Goal: Task Accomplishment & Management: Manage account settings

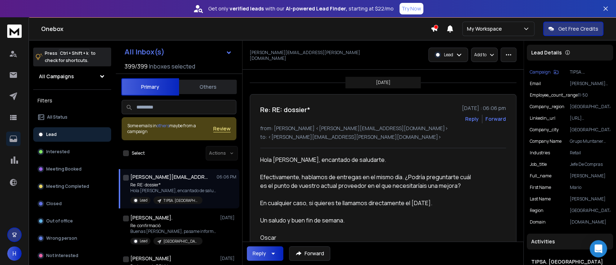
click at [583, 82] on p "[PERSON_NAME][EMAIL_ADDRESS][PERSON_NAME][DOMAIN_NAME]" at bounding box center [590, 84] width 40 height 6
click at [589, 141] on p "Grupo Muntaner Electro" at bounding box center [590, 142] width 40 height 6
click at [448, 52] on p "Lead" at bounding box center [448, 55] width 9 height 6
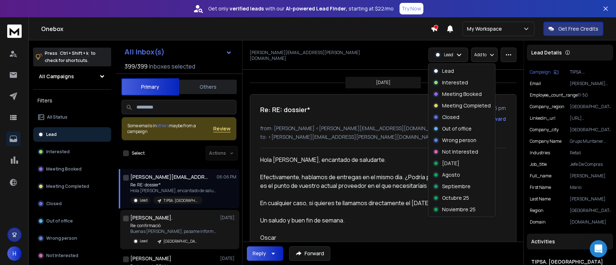
click at [161, 232] on p "Buenas David, pasame información y" at bounding box center [173, 232] width 87 height 6
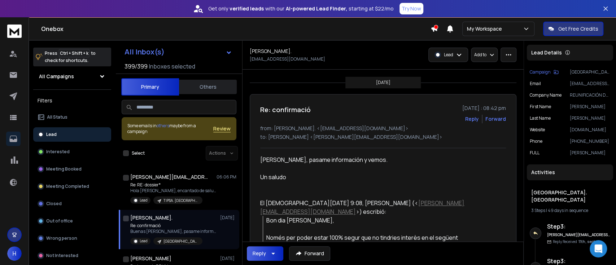
click at [579, 83] on p "e_morente@inmofinan.es" at bounding box center [590, 84] width 40 height 6
click at [445, 55] on p "Lead" at bounding box center [448, 55] width 9 height 6
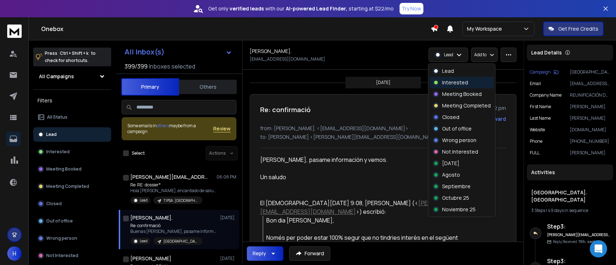
click at [452, 82] on p "Interested" at bounding box center [455, 82] width 26 height 7
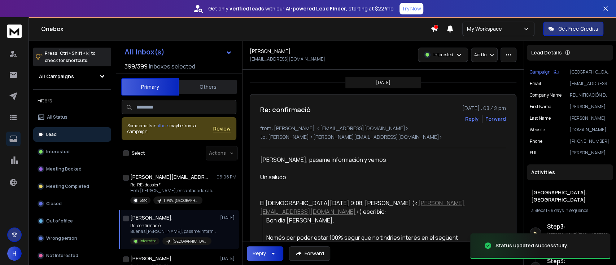
click at [476, 58] on div "Add to" at bounding box center [484, 55] width 26 height 14
click at [491, 73] on div "Subsequence" at bounding box center [496, 71] width 42 height 7
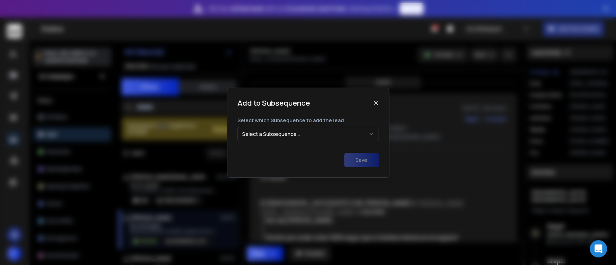
click at [335, 142] on div "Select which Subsequence to add the lead Select a Subsequence..." at bounding box center [309, 130] width 142 height 27
click at [333, 137] on button "Select a Subsequence..." at bounding box center [309, 134] width 142 height 14
click at [367, 160] on button "Save" at bounding box center [361, 160] width 35 height 14
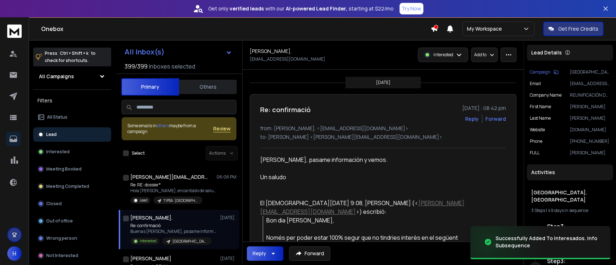
click at [578, 85] on p "e_morente@inmofinan.es" at bounding box center [590, 84] width 40 height 6
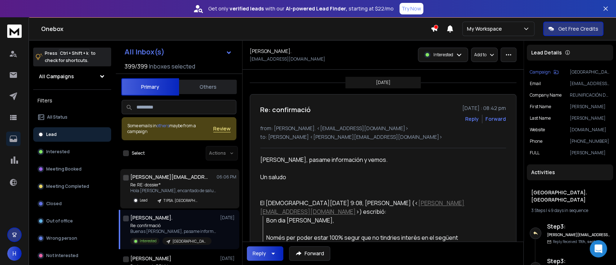
scroll to position [48, 0]
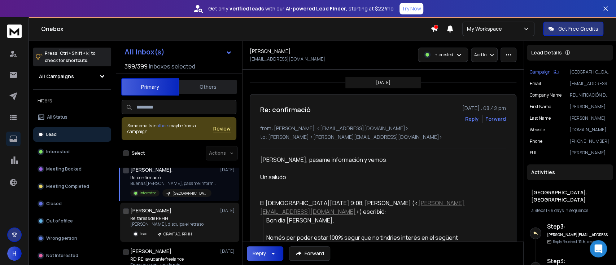
click at [179, 220] on p "Re: tareas de RRHH" at bounding box center [167, 219] width 74 height 6
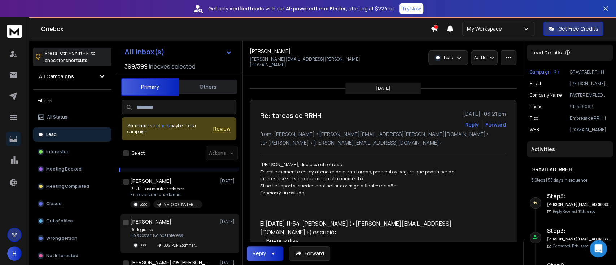
scroll to position [96, 0]
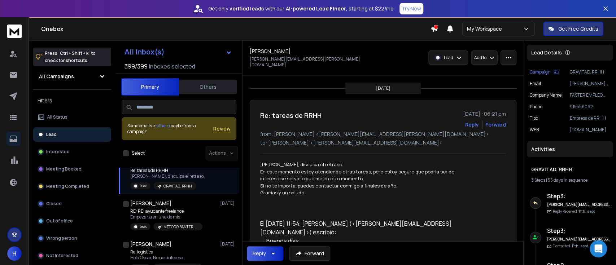
click at [590, 85] on p "francisco.fernandez@faster.es" at bounding box center [590, 84] width 40 height 6
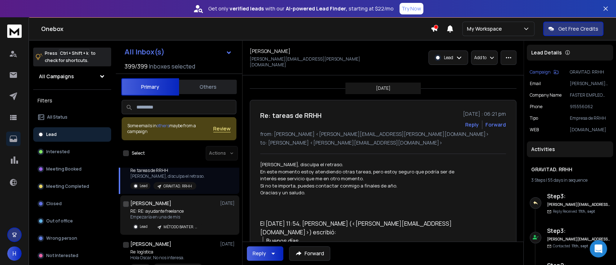
click at [162, 215] on p "Empezaría en una de mis" at bounding box center [166, 217] width 72 height 6
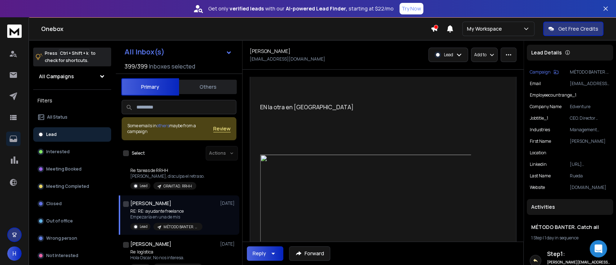
scroll to position [0, 0]
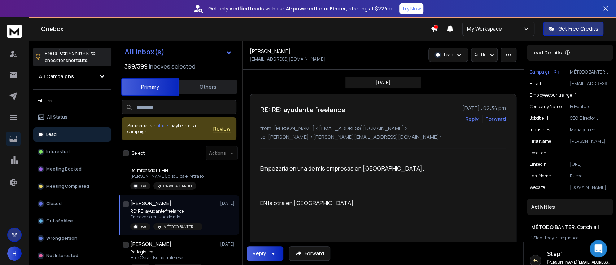
drag, startPoint x: 395, startPoint y: 130, endPoint x: 364, endPoint y: 131, distance: 31.4
click at [364, 131] on p "from: Eduardo Casasola Rueda <ecasasola@edventure.es>" at bounding box center [383, 128] width 246 height 7
drag, startPoint x: 371, startPoint y: 132, endPoint x: 370, endPoint y: 128, distance: 4.6
copy p "edventure.es"
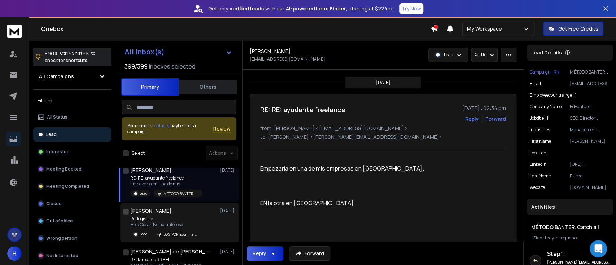
scroll to position [144, 0]
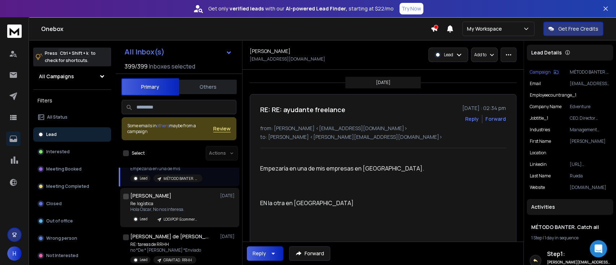
click at [176, 195] on div "Jordi Mata 11 Sep" at bounding box center [183, 195] width 106 height 7
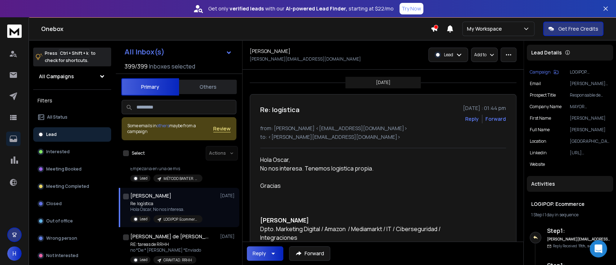
click at [582, 85] on p "jordi@mayorelectronics.es" at bounding box center [590, 84] width 40 height 6
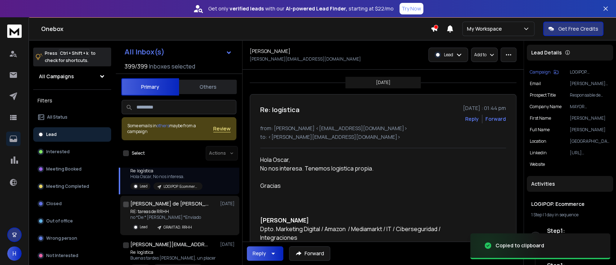
scroll to position [192, 0]
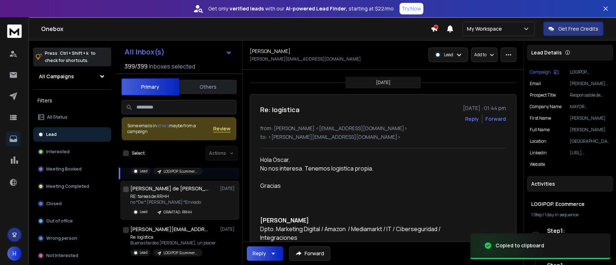
click at [173, 203] on p "no *De:* Marcos López *Enviado" at bounding box center [165, 203] width 71 height 6
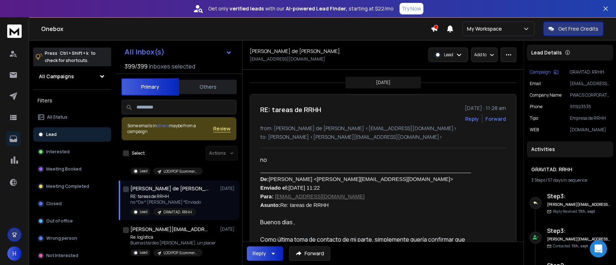
click at [446, 57] on p "Lead" at bounding box center [448, 55] width 9 height 6
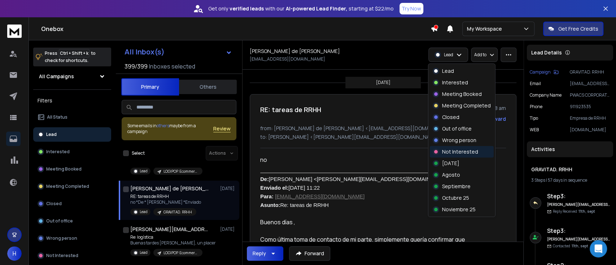
click at [449, 153] on p "Not Interested" at bounding box center [460, 151] width 36 height 7
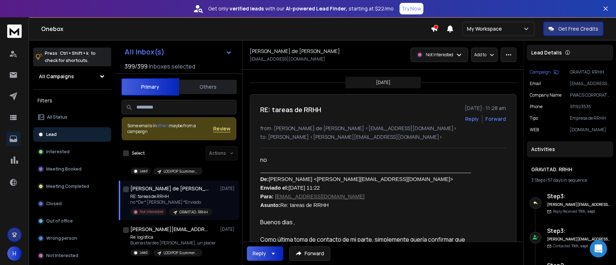
click at [587, 82] on p "dfernandez@pwacs.es" at bounding box center [590, 84] width 40 height 6
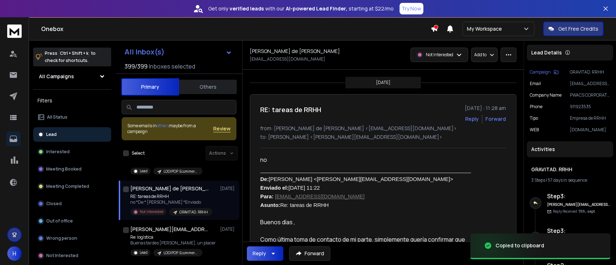
click at [588, 86] on p "dfernandez@pwacs.es" at bounding box center [590, 84] width 40 height 6
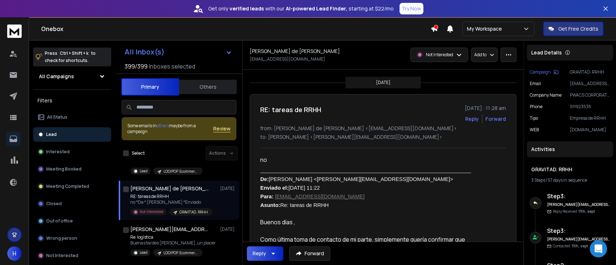
click at [587, 85] on p "dfernandez@pwacs.es" at bounding box center [590, 84] width 40 height 6
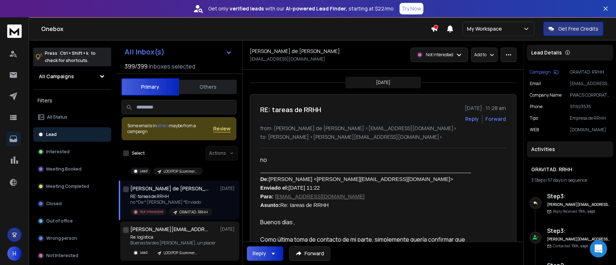
click at [179, 239] on p "Re: logística" at bounding box center [173, 238] width 86 height 6
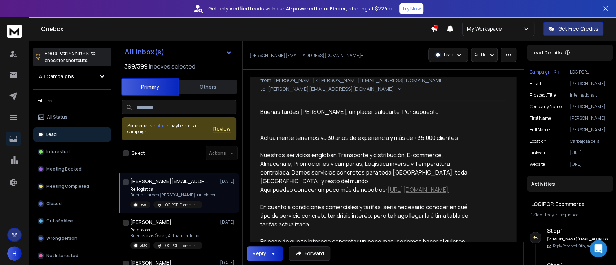
scroll to position [0, 0]
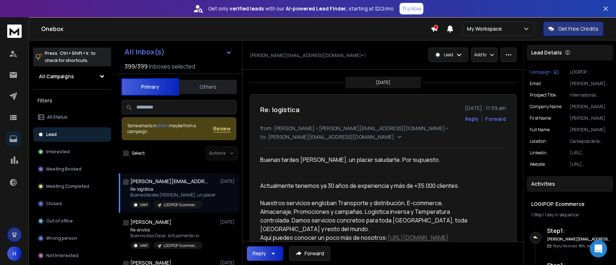
click at [572, 85] on p "ana.mesa@winkle.shop" at bounding box center [590, 84] width 40 height 6
click at [579, 84] on p "ana.mesa@winkle.shop" at bounding box center [590, 84] width 40 height 6
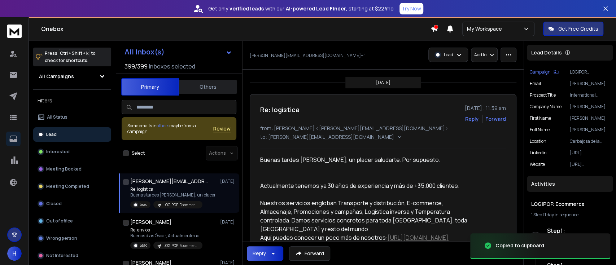
scroll to position [289, 0]
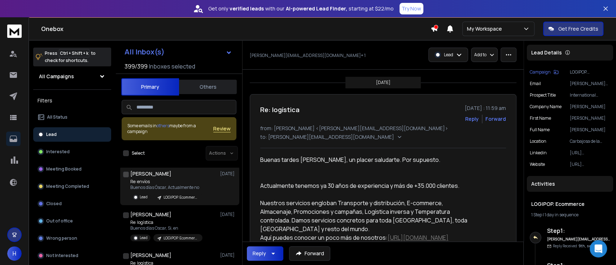
click at [179, 191] on div "Re: envíos Buenos días Óscar, Actualmente no Lead LOGIPOP. Ecommerce" at bounding box center [166, 190] width 72 height 22
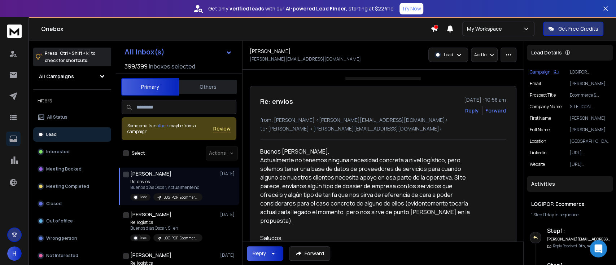
scroll to position [0, 0]
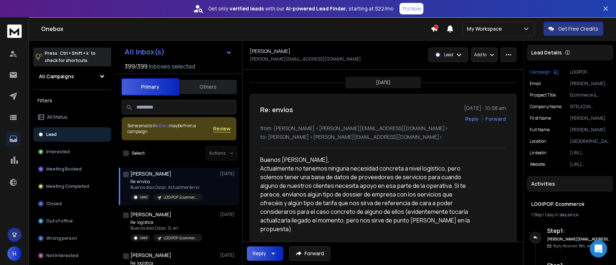
click at [451, 57] on p "Lead" at bounding box center [448, 55] width 9 height 6
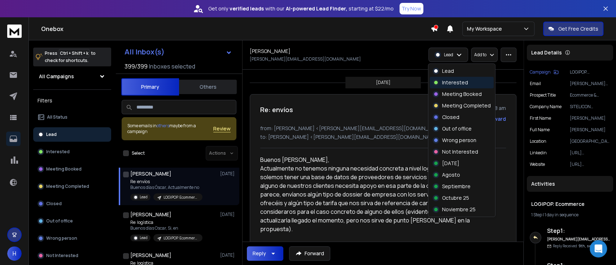
click at [456, 80] on p "Interested" at bounding box center [455, 82] width 26 height 7
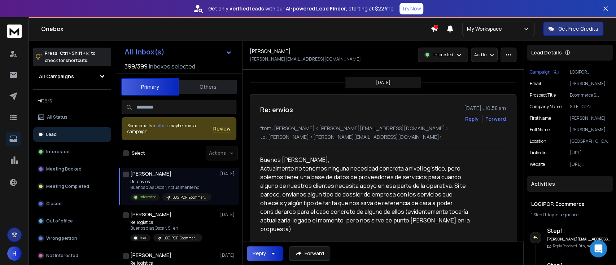
click at [472, 58] on div "Add to" at bounding box center [484, 55] width 26 height 14
click at [497, 72] on div "Subsequence" at bounding box center [496, 71] width 42 height 7
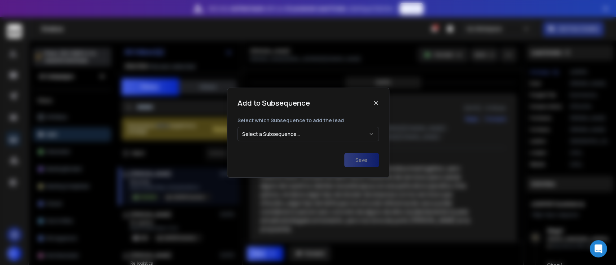
click at [322, 140] on button "Select a Subsequence..." at bounding box center [309, 134] width 142 height 14
click at [361, 166] on button "Save" at bounding box center [361, 160] width 35 height 14
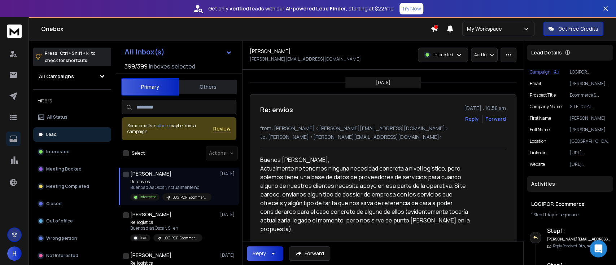
click at [581, 85] on p "paula@sitelicon.com" at bounding box center [590, 84] width 40 height 6
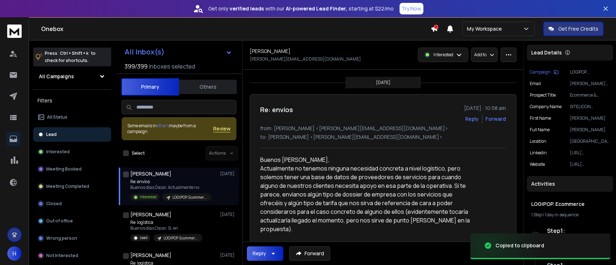
click at [436, 43] on div "Paula Borrego Paula Borrego paula@sitelicon.com Interested Add to Interested Ad…" at bounding box center [383, 54] width 281 height 29
click at [436, 56] on p "Interested" at bounding box center [444, 55] width 20 height 6
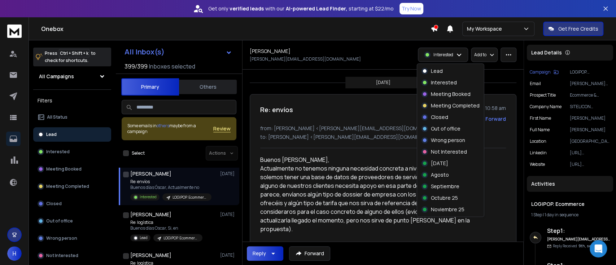
click at [357, 47] on div "Paula Borrego Paula Borrego paula@sitelicon.com Interested Add to Interested Ad…" at bounding box center [383, 54] width 281 height 29
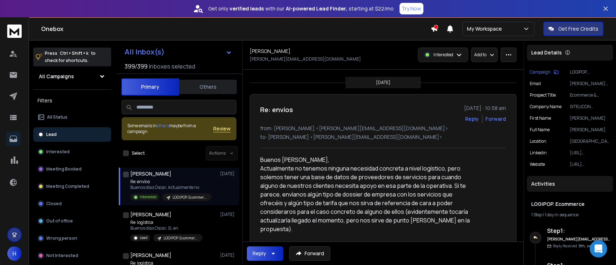
click at [180, 223] on p "Re: logística" at bounding box center [166, 223] width 72 height 6
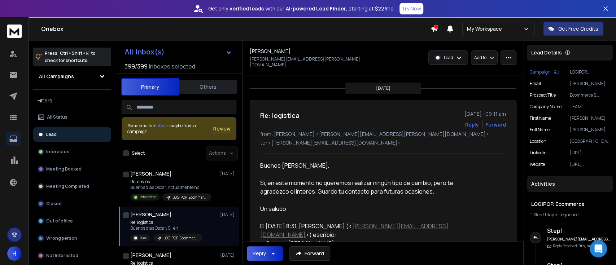
click at [590, 86] on p "jorge.greciano@teamheretics.com" at bounding box center [590, 84] width 40 height 6
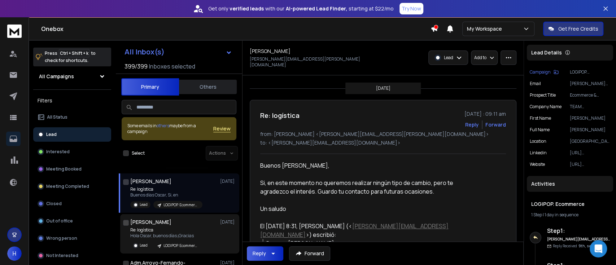
scroll to position [337, 0]
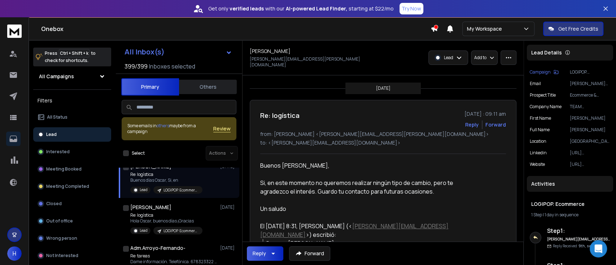
click at [445, 59] on div "Lead" at bounding box center [448, 58] width 39 height 14
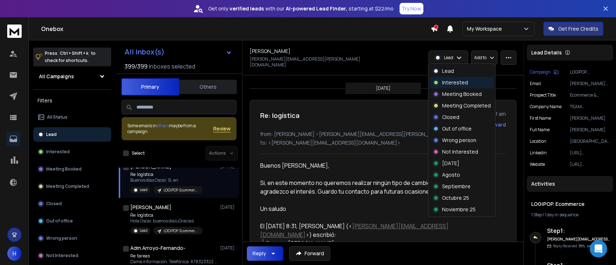
click at [452, 80] on p "Interested" at bounding box center [455, 82] width 26 height 7
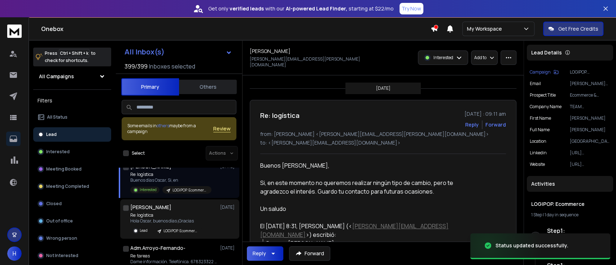
click at [175, 208] on div "Laura Gómez 08 Sep" at bounding box center [183, 207] width 106 height 7
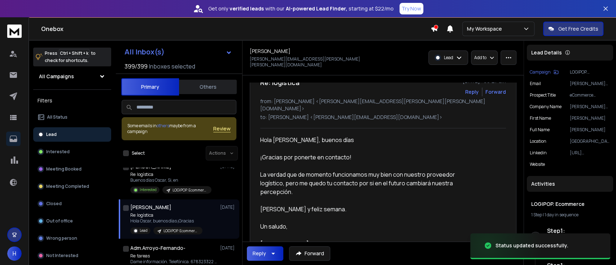
scroll to position [48, 0]
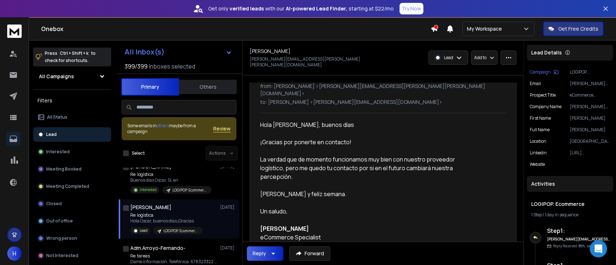
click at [453, 54] on div "Lead" at bounding box center [448, 58] width 39 height 14
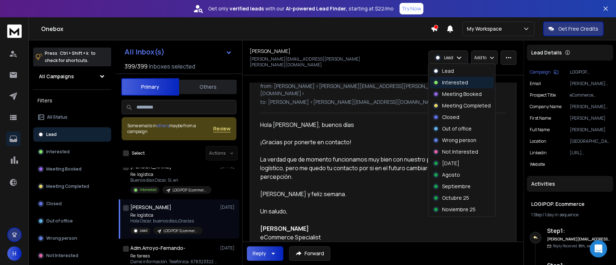
click at [458, 82] on p "Interested" at bounding box center [455, 82] width 26 height 7
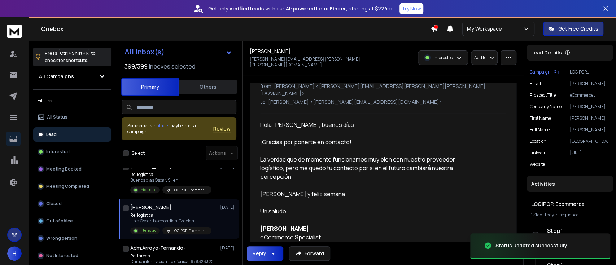
click at [481, 56] on p "Add to" at bounding box center [480, 58] width 12 height 6
click at [490, 71] on div "Subsequence" at bounding box center [496, 71] width 42 height 7
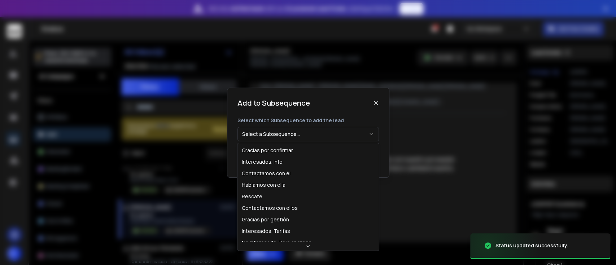
click at [267, 128] on button "Select a Subsequence..." at bounding box center [309, 134] width 142 height 14
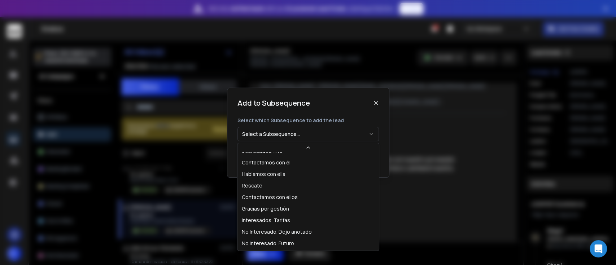
scroll to position [19, 0]
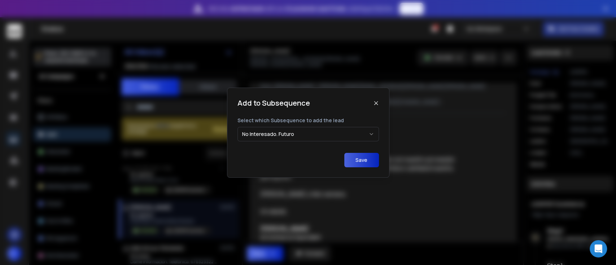
click at [360, 158] on button "Save" at bounding box center [361, 160] width 35 height 14
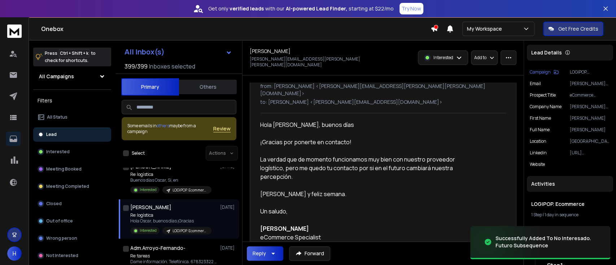
click at [582, 85] on p "laura.gomez@edel.co" at bounding box center [590, 84] width 40 height 6
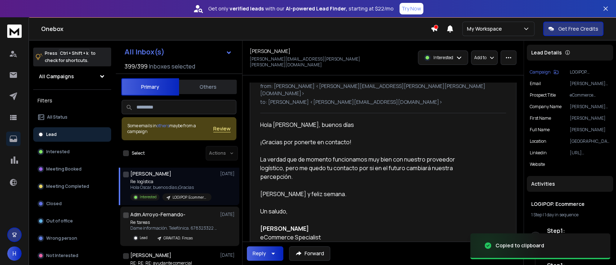
scroll to position [385, 0]
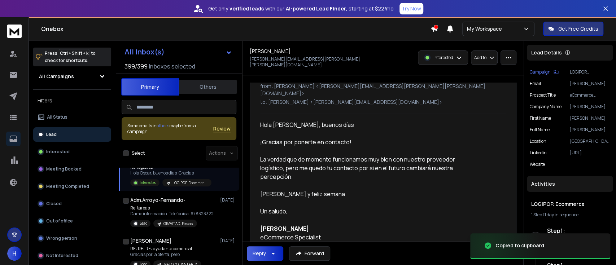
drag, startPoint x: 170, startPoint y: 225, endPoint x: 316, endPoint y: 198, distance: 148.6
click at [170, 225] on p "GRAVITAD. Fincas" at bounding box center [178, 223] width 29 height 5
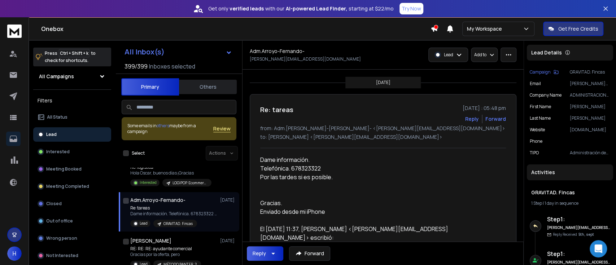
click at [578, 82] on p "fernando@administracionesarroyo.es" at bounding box center [590, 84] width 40 height 6
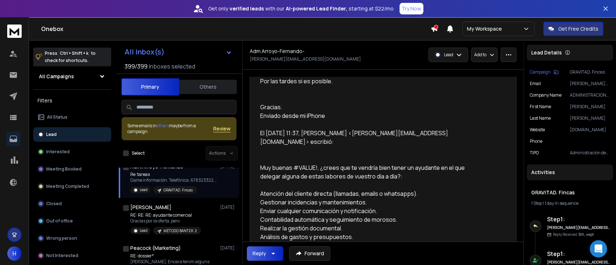
scroll to position [433, 0]
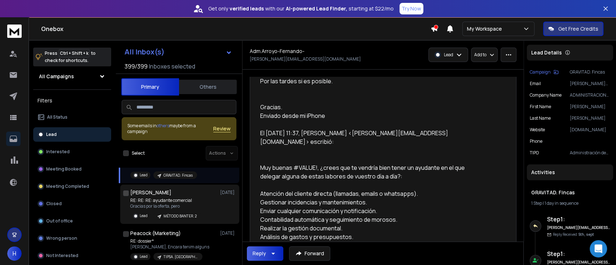
click at [177, 210] on div "RE: RE: RE: ayudante comercial Gracias por la oferta, pero Lead MÉTODO BANTER. 2" at bounding box center [165, 209] width 71 height 22
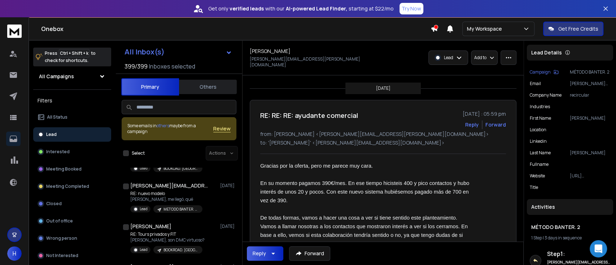
scroll to position [674, 0]
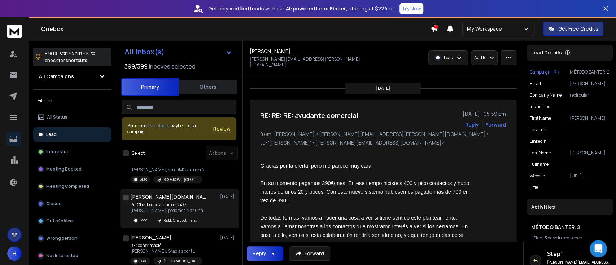
click at [172, 205] on p "Re: Chatbot de atención 24/7" at bounding box center [166, 205] width 73 height 6
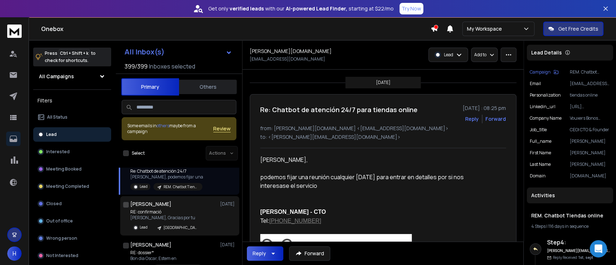
scroll to position [722, 0]
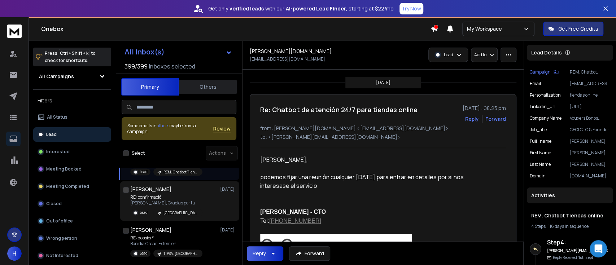
click at [172, 200] on p "RE: confirmació" at bounding box center [166, 198] width 72 height 6
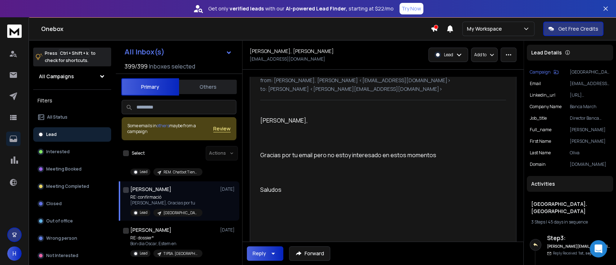
scroll to position [0, 0]
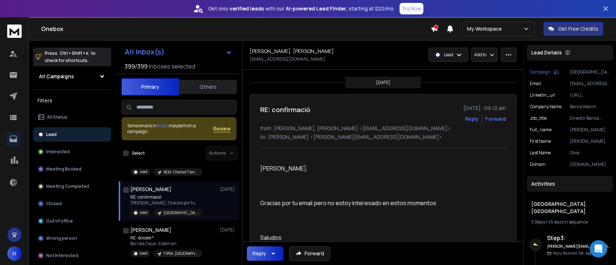
click at [594, 81] on p "fcortina@bancamarch.es" at bounding box center [590, 84] width 40 height 6
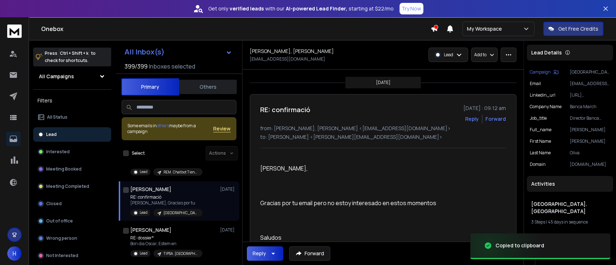
click at [591, 83] on p "fcortina@bancamarch.es" at bounding box center [590, 84] width 40 height 6
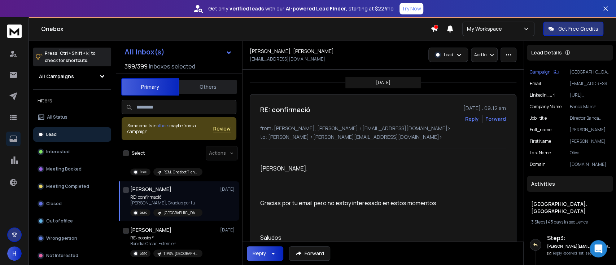
click at [581, 85] on p "fcortina@bancamarch.es" at bounding box center [590, 84] width 40 height 6
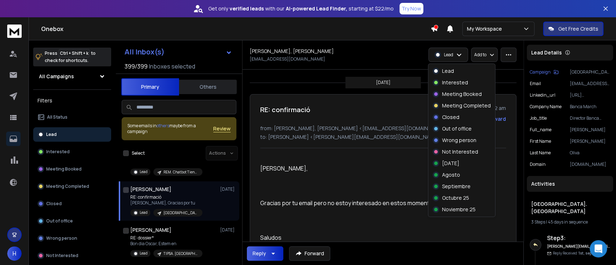
click at [446, 59] on div "Lead" at bounding box center [448, 55] width 39 height 14
click at [453, 152] on p "Not Interested" at bounding box center [460, 151] width 36 height 7
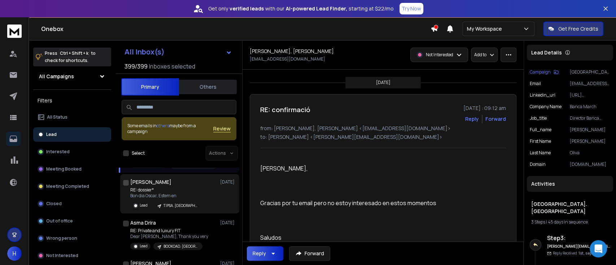
scroll to position [818, 0]
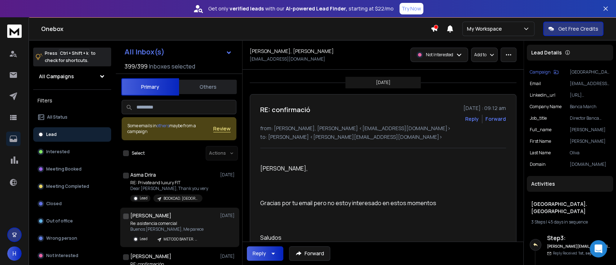
click at [199, 222] on p "Re: asistencia comercial" at bounding box center [166, 224] width 73 height 6
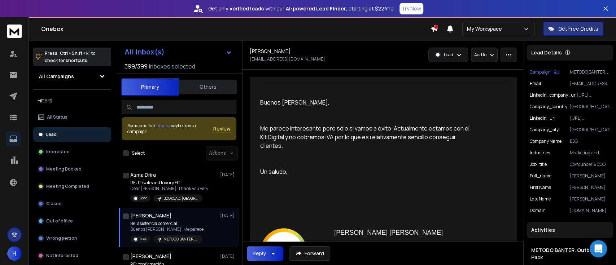
scroll to position [0, 0]
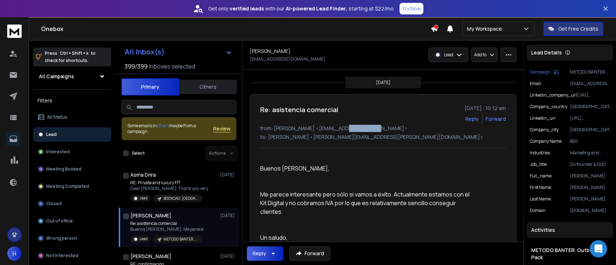
drag, startPoint x: 363, startPoint y: 128, endPoint x: 336, endPoint y: 130, distance: 26.8
click at [336, 130] on p "from: Álvaro Pascual <apascual@bsgspain.es>" at bounding box center [383, 128] width 246 height 7
copy p "bsgspain.es"
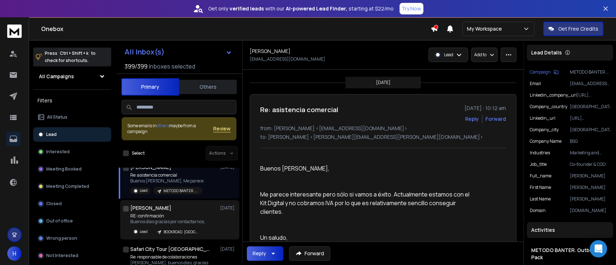
click at [166, 221] on p "Buenos días gracias por contactarnos," at bounding box center [167, 222] width 75 height 6
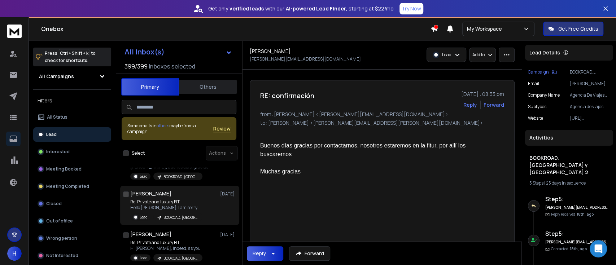
scroll to position [914, 0]
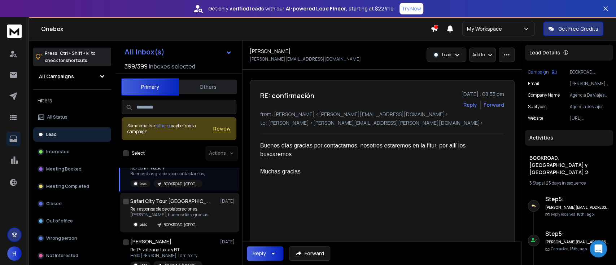
click at [178, 196] on div "Safari City Tour Guatemala 18 Aug Re: responsable de colaboraciones Estimado Ro…" at bounding box center [179, 212] width 119 height 39
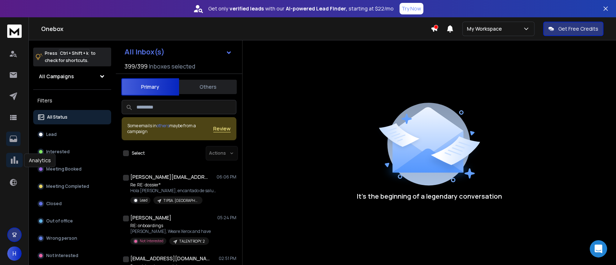
click at [17, 163] on icon at bounding box center [14, 160] width 7 height 7
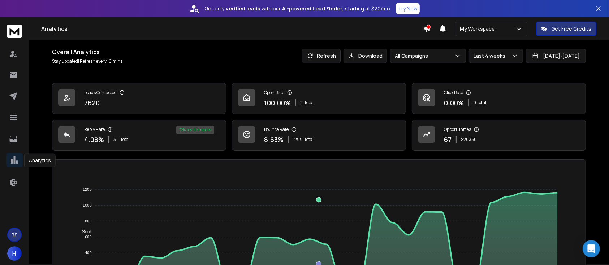
click at [14, 161] on icon at bounding box center [14, 160] width 7 height 7
click at [473, 55] on p "Last 4 weeks" at bounding box center [490, 55] width 35 height 7
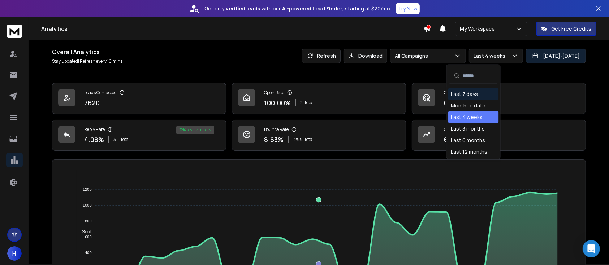
click at [537, 57] on button "15 Aug 2025 - 12 Sep 2025" at bounding box center [556, 56] width 60 height 14
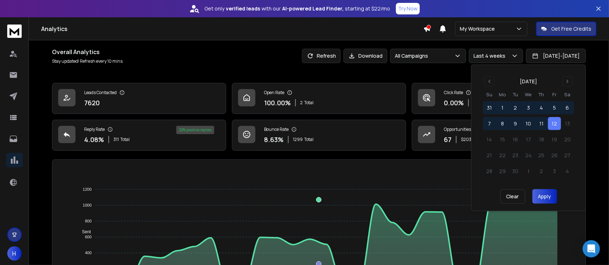
click at [551, 126] on button "12" at bounding box center [554, 123] width 13 height 13
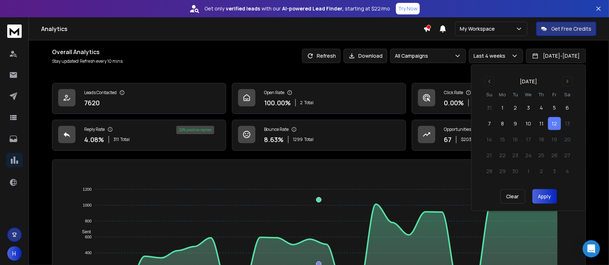
click at [551, 127] on button "12" at bounding box center [554, 123] width 13 height 13
click at [540, 201] on button "Apply" at bounding box center [544, 197] width 25 height 14
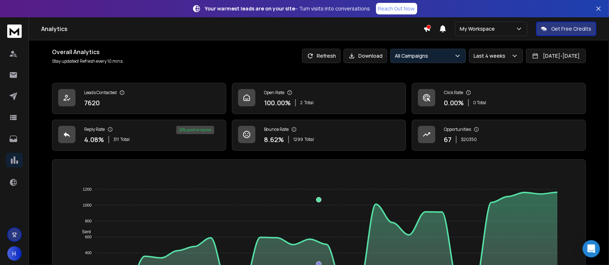
click at [402, 53] on p "All Campaigns" at bounding box center [413, 55] width 36 height 7
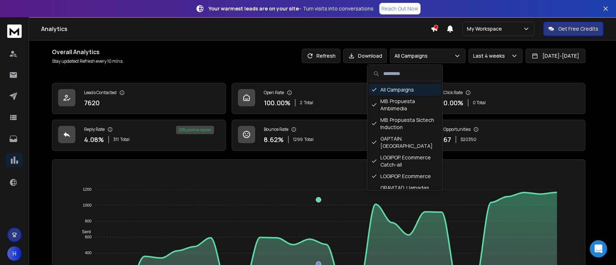
click at [399, 92] on div "All Campaigns" at bounding box center [405, 90] width 72 height 12
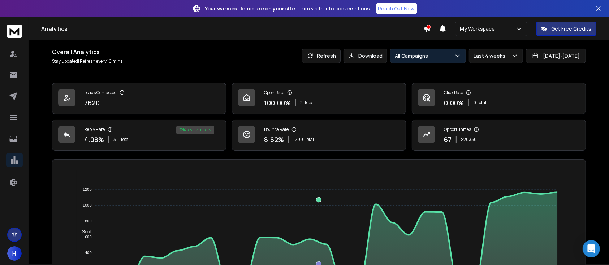
click at [395, 59] on p "All Campaigns" at bounding box center [413, 55] width 36 height 7
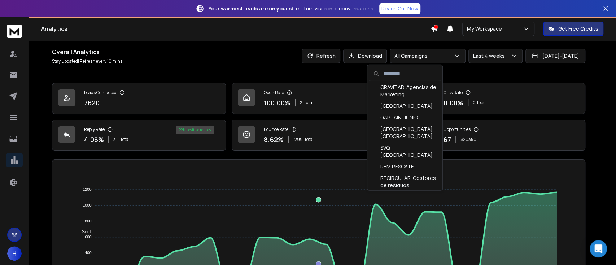
scroll to position [596, 0]
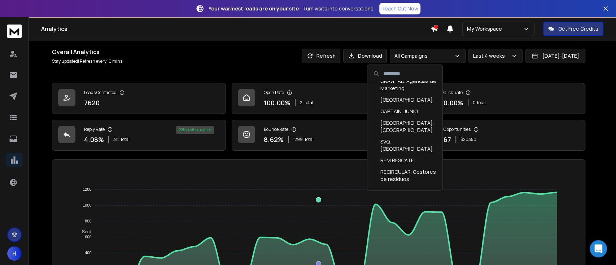
click at [408, 197] on div "TIPSA. [GEOGRAPHIC_DATA]" at bounding box center [405, 206] width 72 height 19
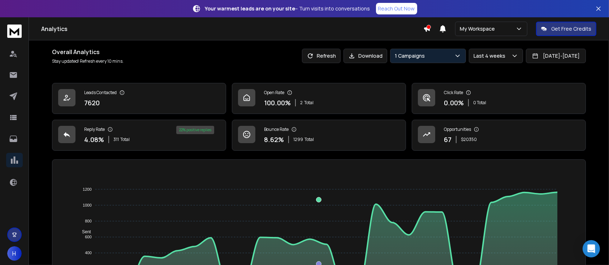
click at [401, 53] on p "1 Campaigns" at bounding box center [411, 55] width 33 height 7
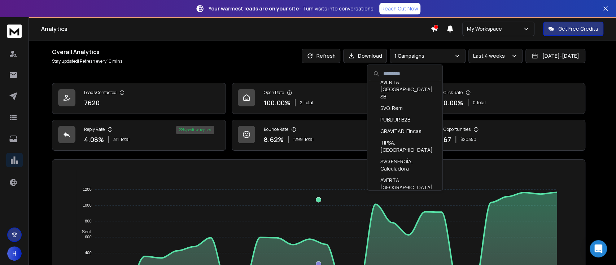
scroll to position [674, 0]
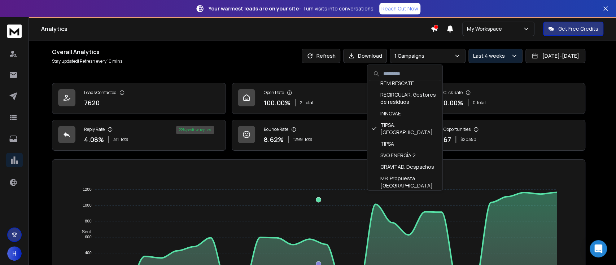
click at [473, 54] on p "Last 4 weeks" at bounding box center [490, 55] width 35 height 7
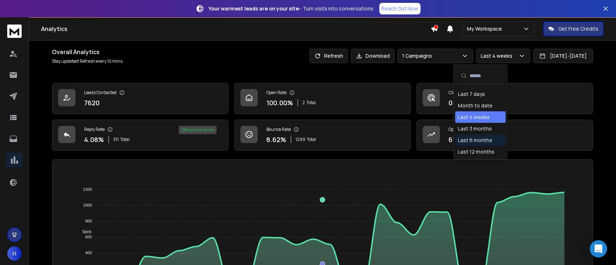
click at [480, 142] on div "Last 6 months" at bounding box center [475, 140] width 34 height 7
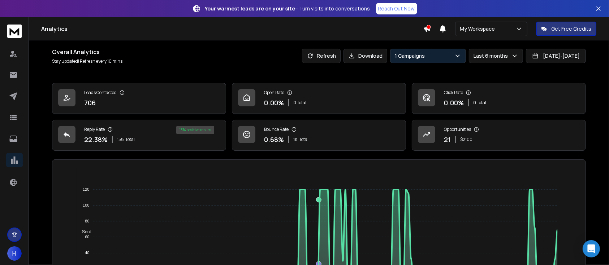
click at [395, 59] on p "1 Campaigns" at bounding box center [411, 55] width 33 height 7
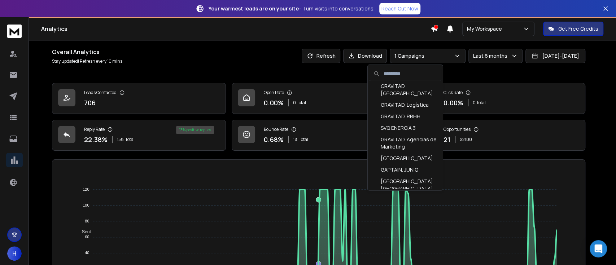
scroll to position [481, 0]
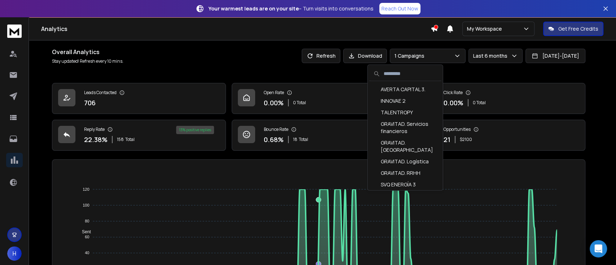
click at [421, 221] on div "GAPTAIN. JUNIO" at bounding box center [405, 227] width 72 height 12
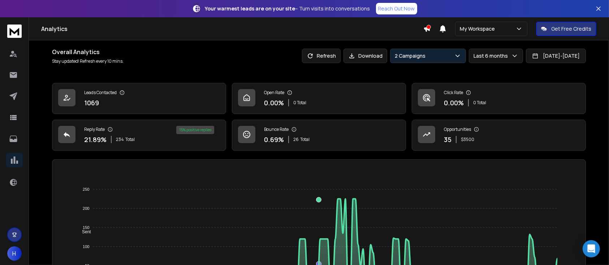
click at [403, 61] on button "2 Campaigns" at bounding box center [428, 56] width 76 height 14
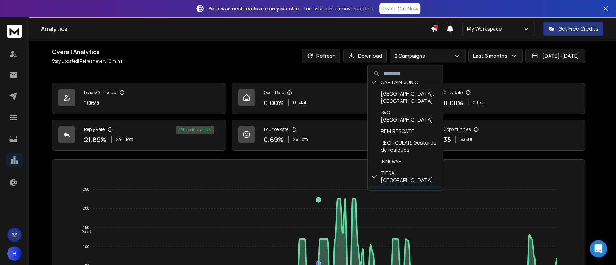
scroll to position [722, 0]
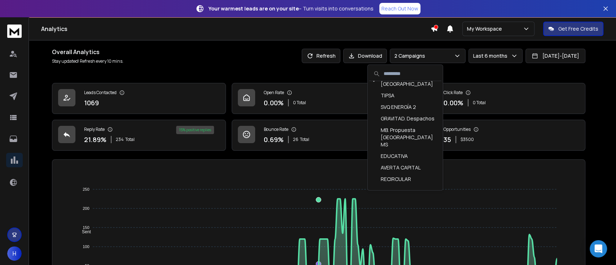
click at [414, 204] on div "ESENCIAL COOL" at bounding box center [405, 210] width 72 height 12
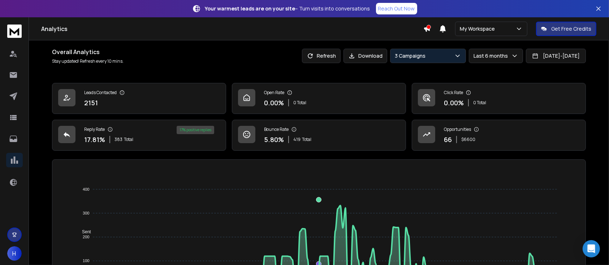
click at [397, 56] on p "3 Campaigns" at bounding box center [412, 55] width 34 height 7
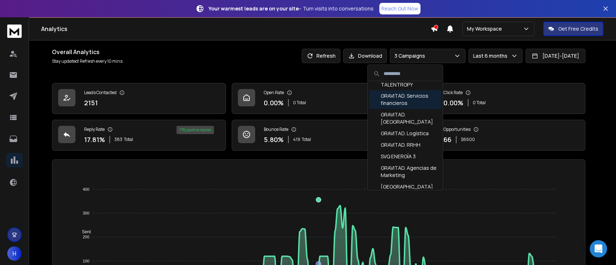
scroll to position [529, 0]
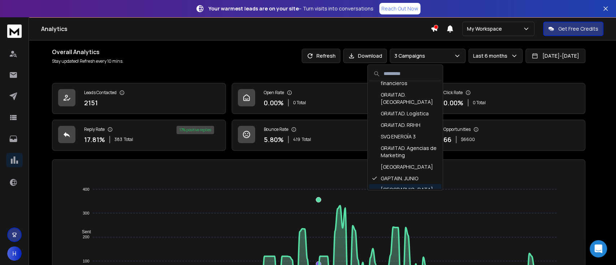
click at [417, 184] on div "[GEOGRAPHIC_DATA]. [GEOGRAPHIC_DATA]" at bounding box center [405, 193] width 72 height 19
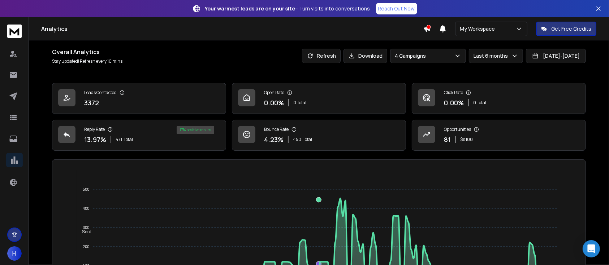
click at [398, 63] on div "Overall Analytics Stay updated! Refresh every 10 mins. Refresh Download 4 Campa…" at bounding box center [319, 56] width 534 height 17
click at [395, 53] on p "4 Campaigns" at bounding box center [412, 55] width 34 height 7
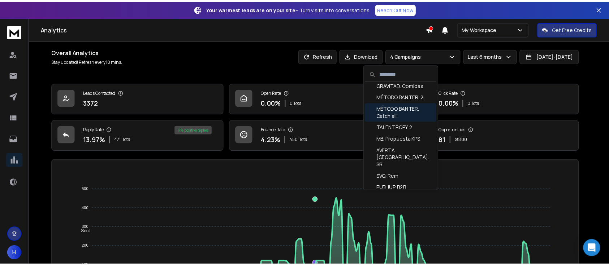
scroll to position [289, 0]
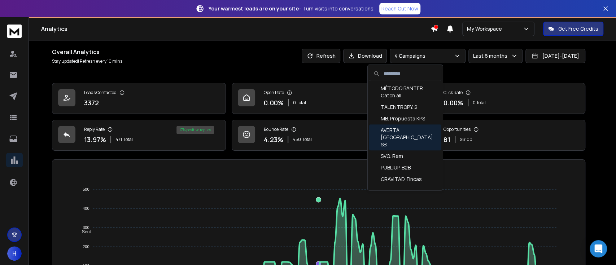
click at [416, 125] on div "AVERTA. [GEOGRAPHIC_DATA]. SB" at bounding box center [405, 138] width 72 height 26
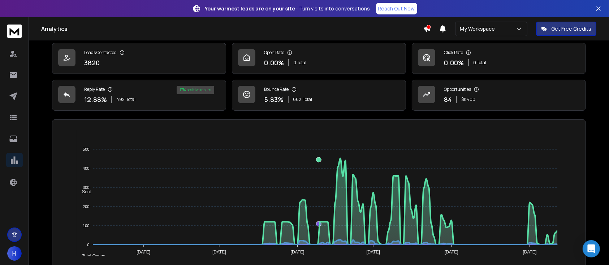
scroll to position [0, 0]
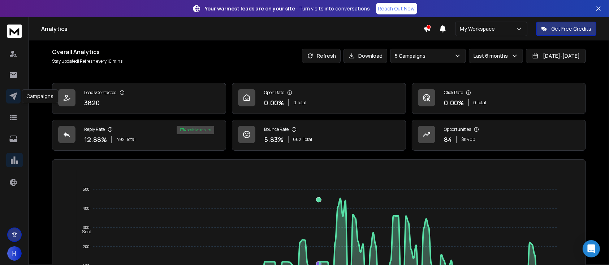
click at [17, 93] on icon at bounding box center [13, 96] width 9 height 9
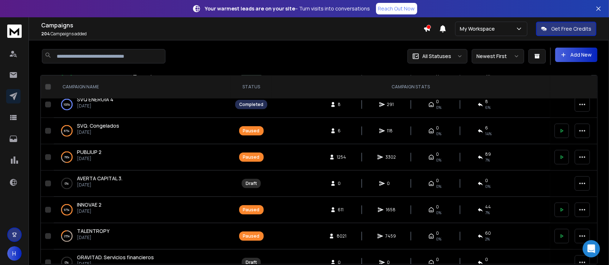
scroll to position [770, 0]
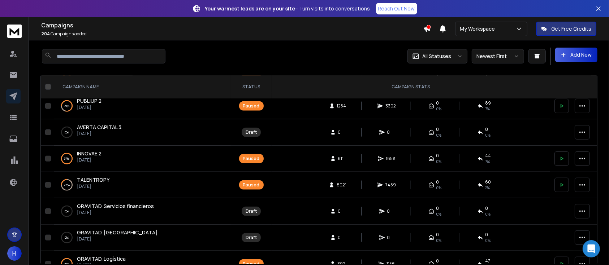
click at [101, 53] on input at bounding box center [103, 56] width 123 height 14
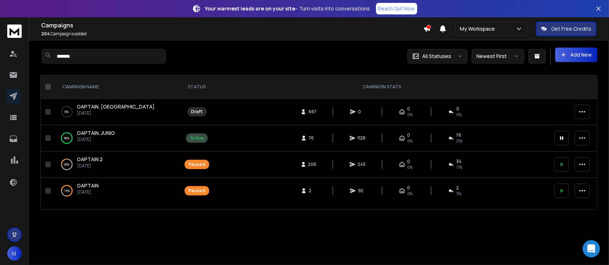
scroll to position [0, 0]
type input "*******"
click at [113, 134] on span "GAPTAIN. JUNIO" at bounding box center [96, 133] width 38 height 7
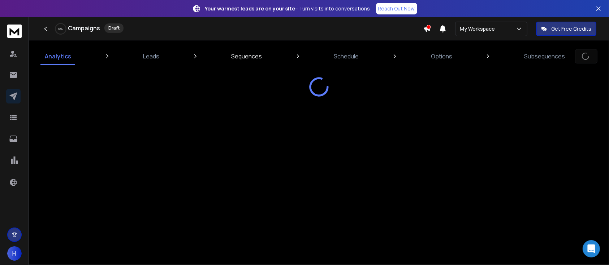
click at [257, 59] on p "Sequences" at bounding box center [246, 56] width 31 height 9
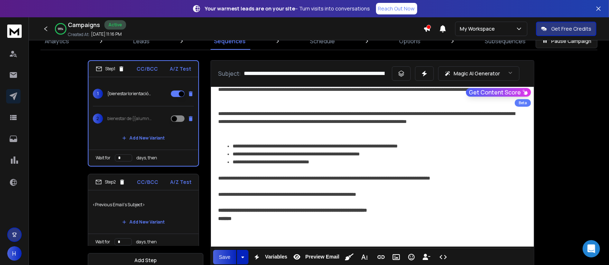
scroll to position [40, 0]
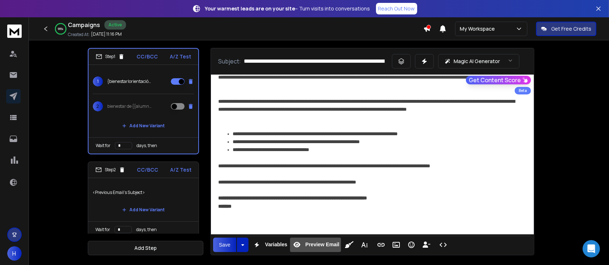
click at [321, 243] on span "Preview Email" at bounding box center [322, 245] width 37 height 6
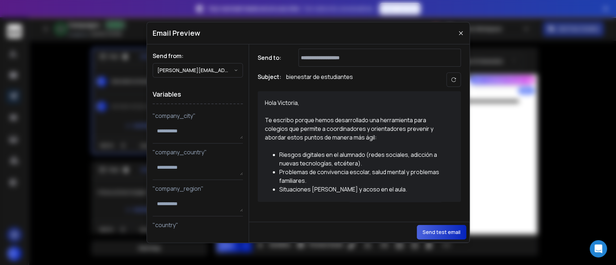
click at [462, 33] on icon at bounding box center [461, 33] width 6 height 6
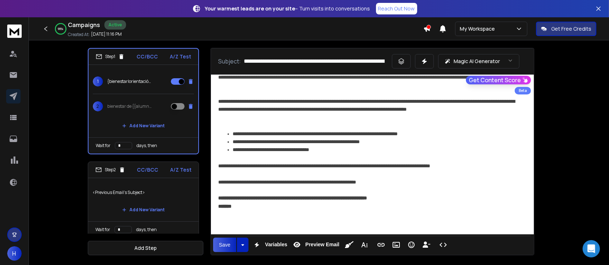
click at [147, 191] on p "<Previous Email's Subject>" at bounding box center [143, 193] width 102 height 20
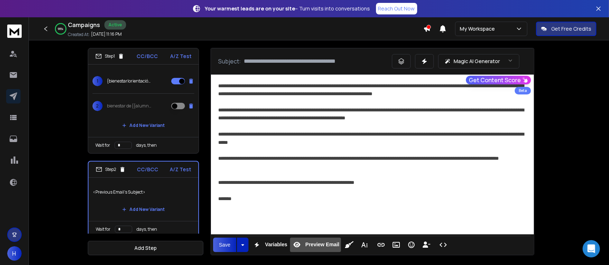
click at [314, 244] on span "Preview Email" at bounding box center [322, 245] width 37 height 6
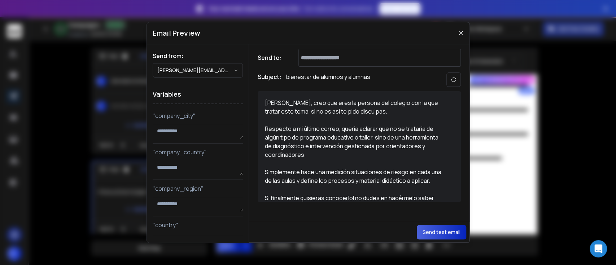
click at [460, 32] on icon at bounding box center [461, 33] width 4 height 4
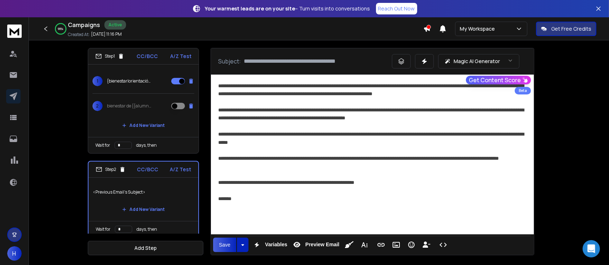
click at [144, 194] on p "<Previous Email's Subject>" at bounding box center [143, 192] width 101 height 20
click at [217, 85] on div "**********" at bounding box center [372, 154] width 323 height 159
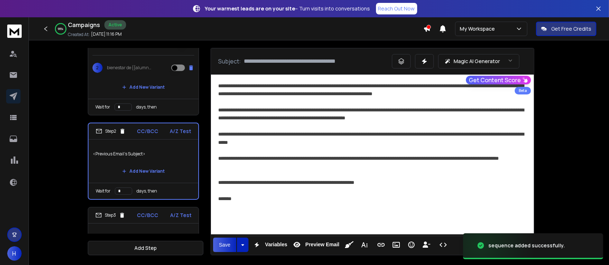
scroll to position [71, 0]
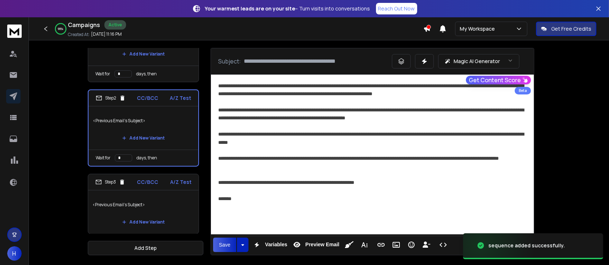
click at [152, 209] on p "<Previous Email's Subject>" at bounding box center [143, 205] width 102 height 20
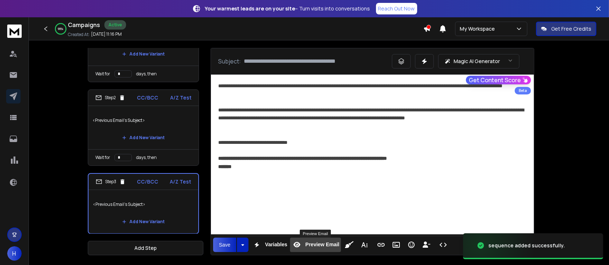
click at [317, 240] on div "Preview Email" at bounding box center [315, 245] width 51 height 12
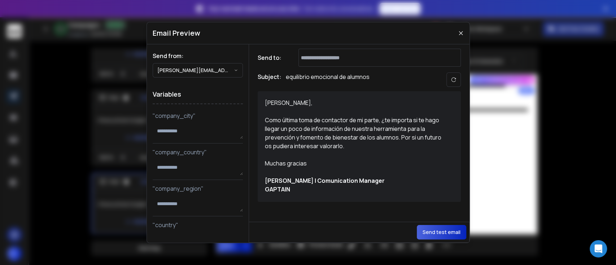
click at [459, 35] on icon at bounding box center [461, 33] width 6 height 6
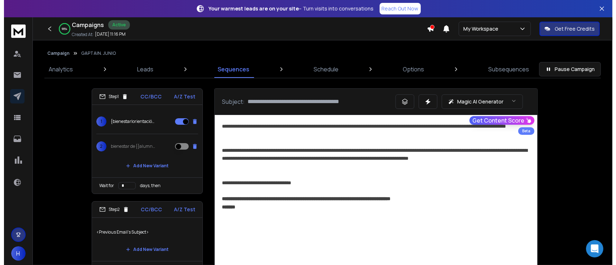
scroll to position [0, 0]
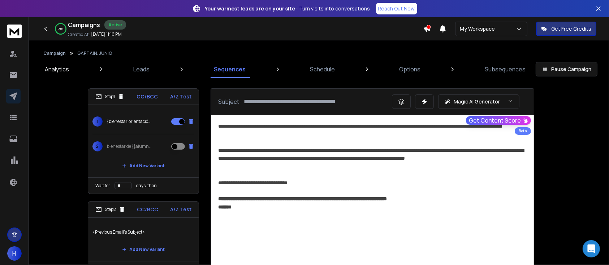
click at [66, 69] on p "Analytics" at bounding box center [57, 69] width 24 height 9
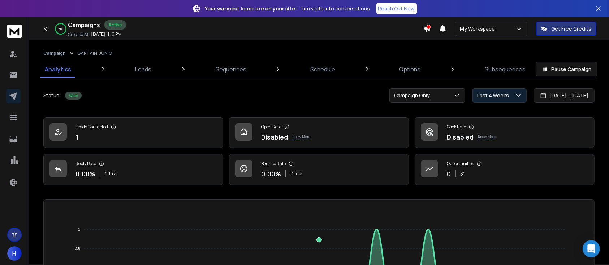
click at [477, 94] on p "Last 4 weeks" at bounding box center [494, 95] width 35 height 7
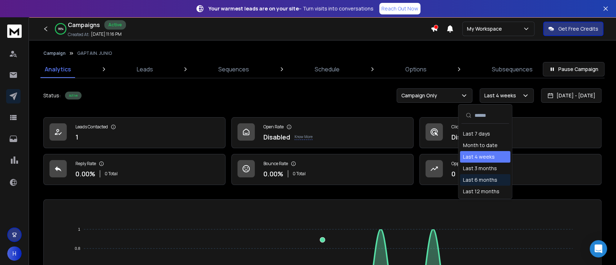
click at [485, 183] on div "Last 6 months" at bounding box center [485, 180] width 51 height 12
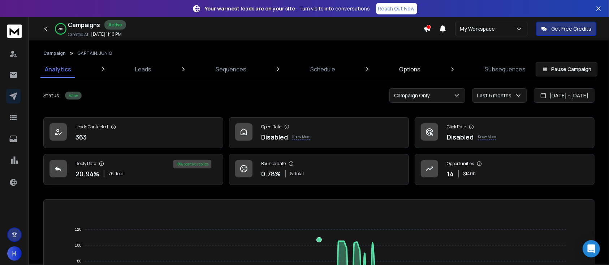
click at [404, 74] on link "Options" at bounding box center [410, 69] width 30 height 17
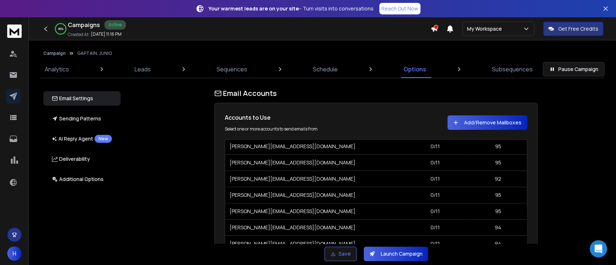
scroll to position [96, 0]
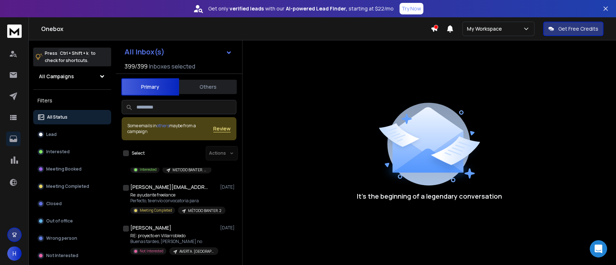
scroll to position [1686, 0]
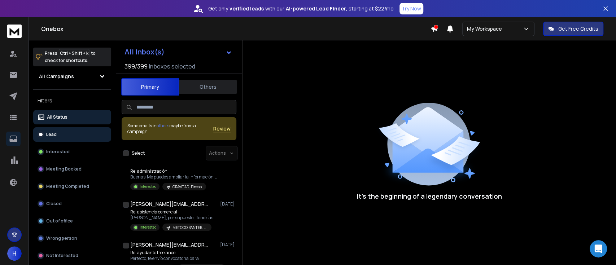
click at [56, 130] on button "Lead" at bounding box center [72, 134] width 78 height 14
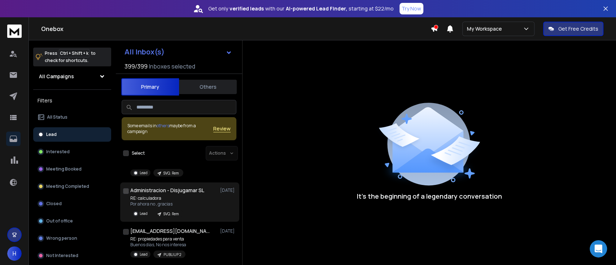
scroll to position [1203, 0]
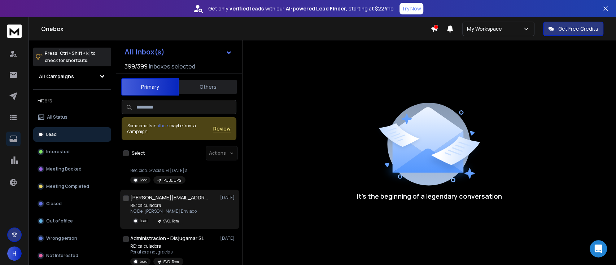
click at [187, 197] on h1 "[PERSON_NAME][EMAIL_ADDRESS][DOMAIN_NAME]" at bounding box center [169, 197] width 79 height 7
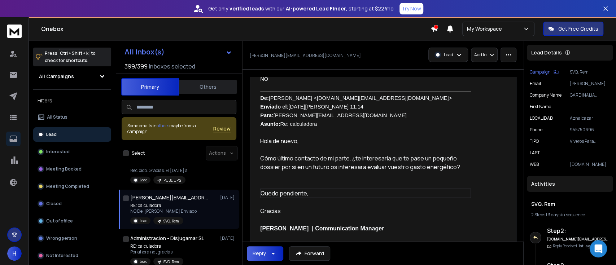
scroll to position [48, 0]
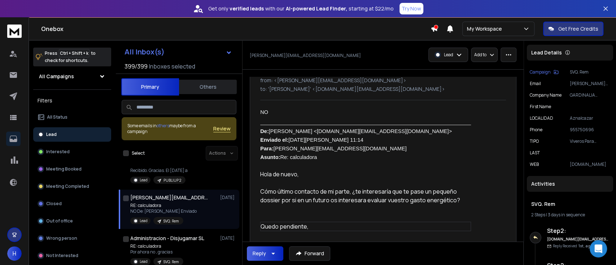
click at [448, 53] on p "Lead" at bounding box center [448, 55] width 9 height 6
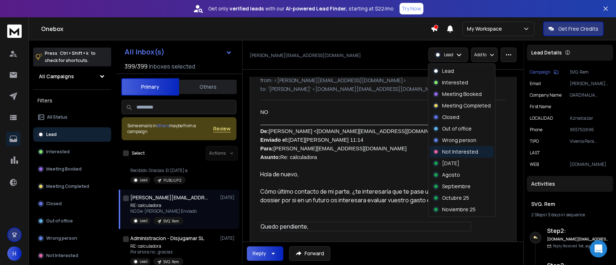
click at [448, 153] on p "Not Interested" at bounding box center [460, 151] width 36 height 7
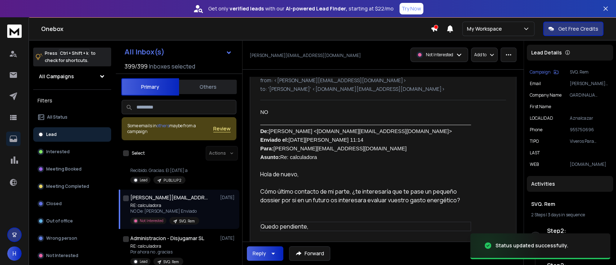
scroll to position [1251, 0]
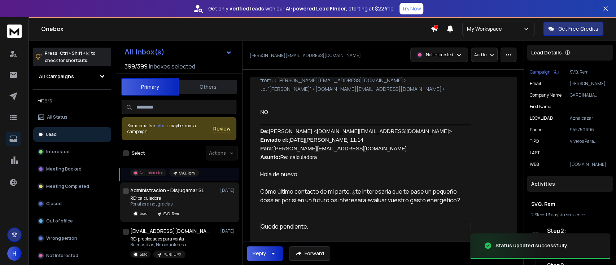
click at [184, 204] on div "RE: calculadora Por ahora no , gracias Lead SVQ. Rem" at bounding box center [183, 207] width 106 height 22
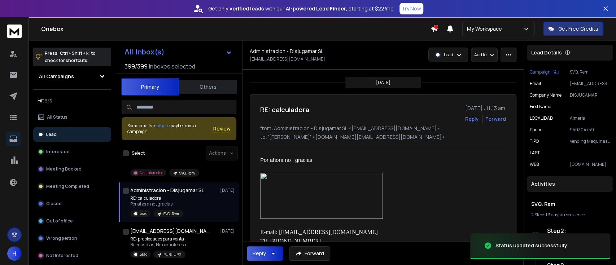
click at [444, 56] on p "Lead" at bounding box center [448, 55] width 9 height 6
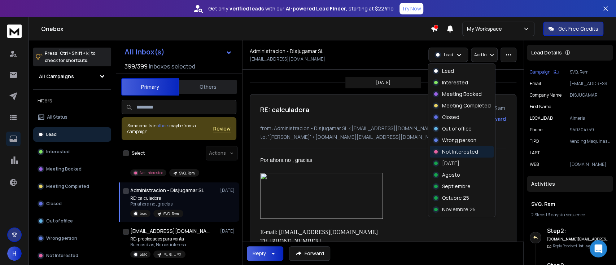
click at [453, 153] on p "Not Interested" at bounding box center [460, 151] width 36 height 7
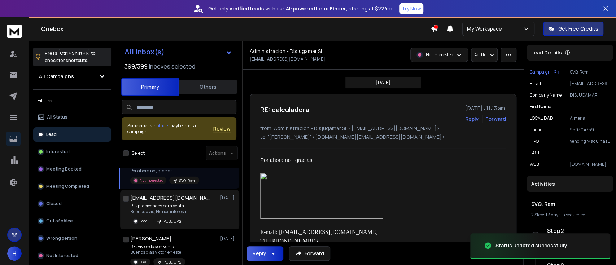
scroll to position [1300, 0]
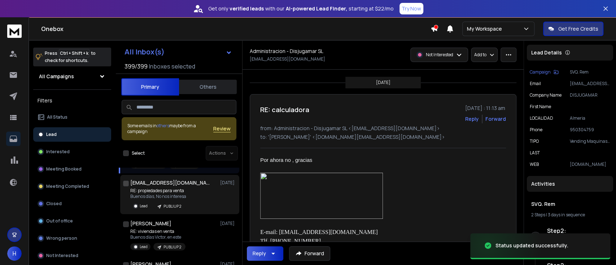
click at [186, 199] on p "Buenos días, No nos interesa" at bounding box center [158, 197] width 56 height 6
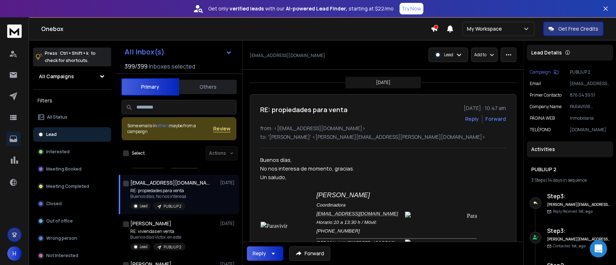
scroll to position [48, 0]
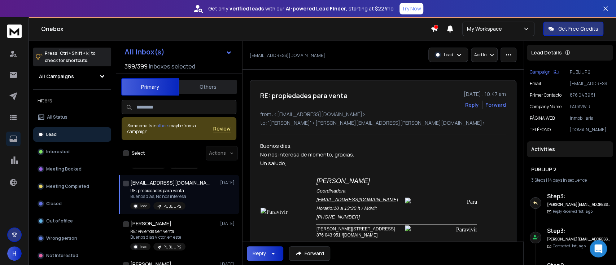
click at [445, 58] on div "Lead" at bounding box center [448, 55] width 39 height 14
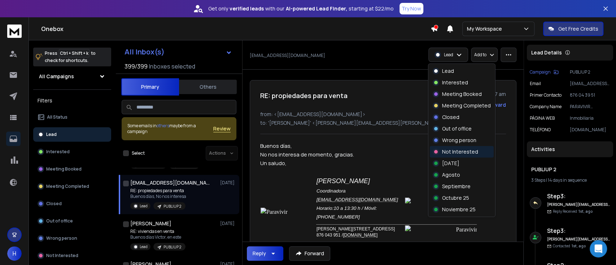
click at [451, 153] on p "Not Interested" at bounding box center [460, 151] width 36 height 7
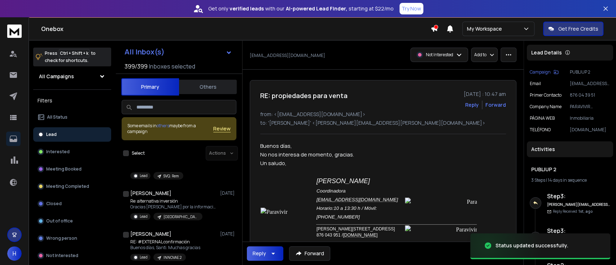
scroll to position [1733, 0]
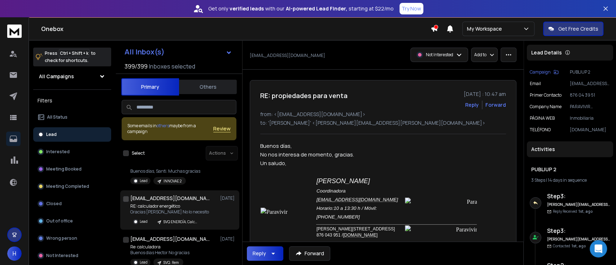
click at [174, 208] on p "RE: calculador energético" at bounding box center [169, 207] width 79 height 6
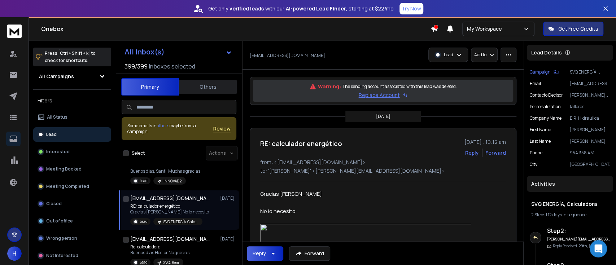
click at [444, 59] on div "Lead" at bounding box center [448, 55] width 39 height 14
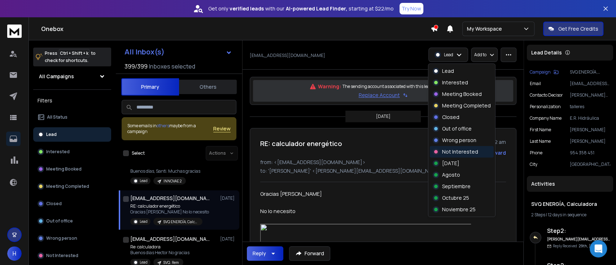
click at [445, 155] on p "Not Interested" at bounding box center [460, 151] width 36 height 7
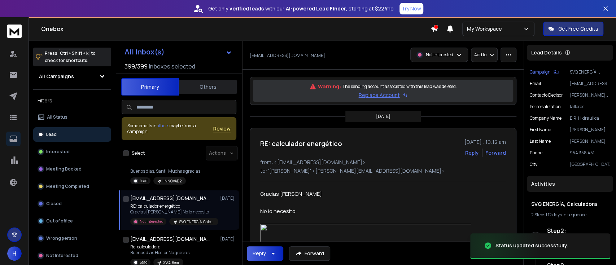
scroll to position [1829, 0]
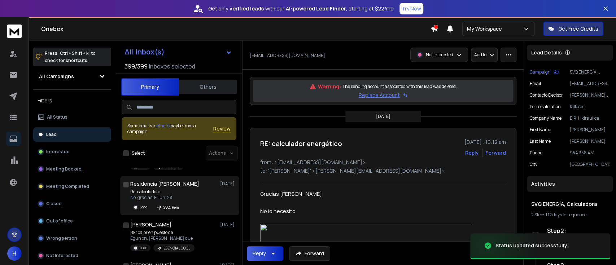
click at [173, 196] on p "No, gracias. El lun, 28" at bounding box center [156, 198] width 53 height 6
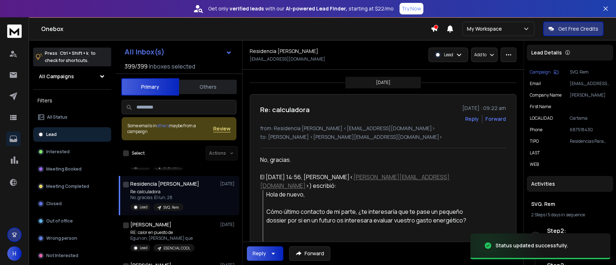
click at [437, 59] on div "Lead" at bounding box center [448, 55] width 39 height 14
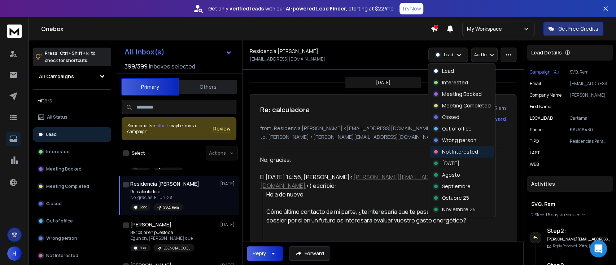
click at [442, 153] on p "Not Interested" at bounding box center [460, 151] width 36 height 7
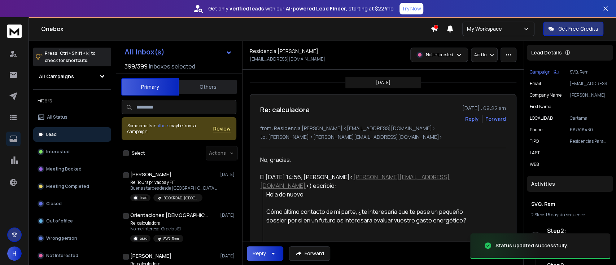
scroll to position [1925, 0]
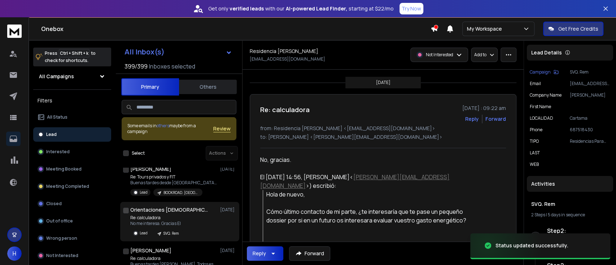
click at [173, 204] on div "Orientaciones Bíblicas 28 Jul Re: calculadora No me interesa. Gracias El Lead S…" at bounding box center [179, 221] width 119 height 39
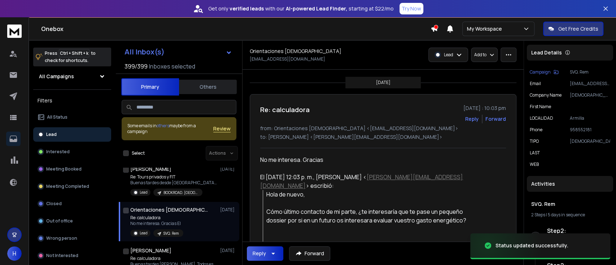
click at [451, 57] on p "Lead" at bounding box center [448, 55] width 9 height 6
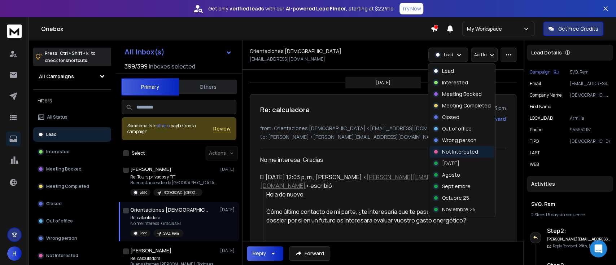
click at [455, 151] on p "Not Interested" at bounding box center [460, 151] width 36 height 7
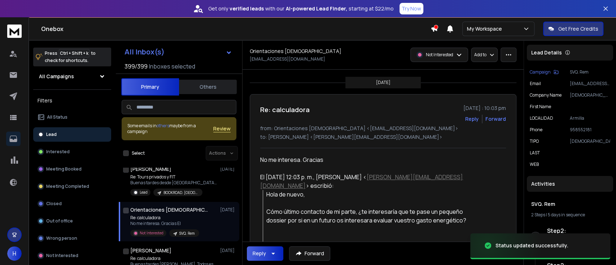
scroll to position [2118, 0]
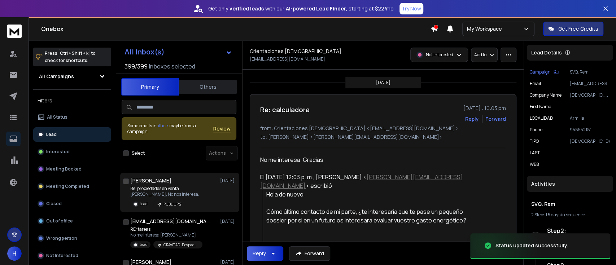
click at [181, 194] on p "Hola Victor, No nos interesa." at bounding box center [164, 195] width 69 height 6
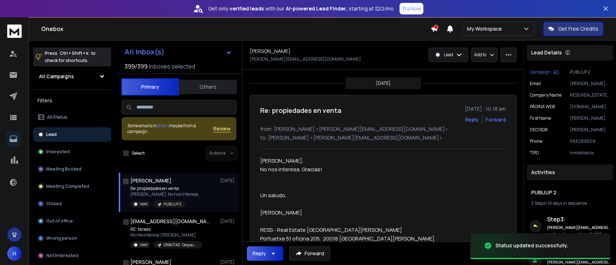
scroll to position [48, 0]
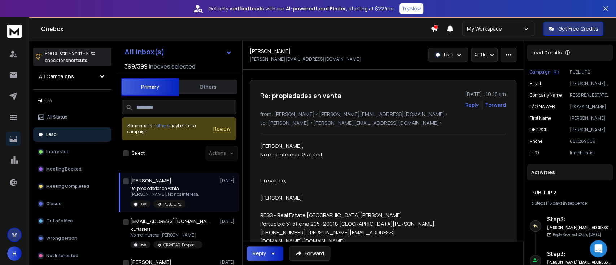
click at [456, 54] on icon at bounding box center [459, 55] width 6 height 6
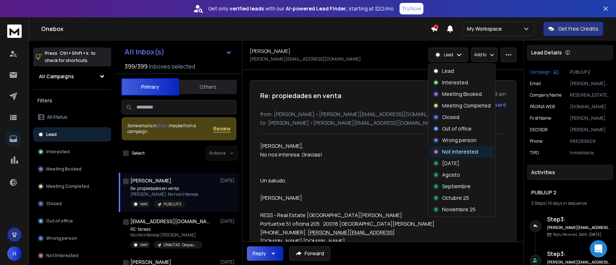
click at [452, 152] on p "Not Interested" at bounding box center [460, 151] width 36 height 7
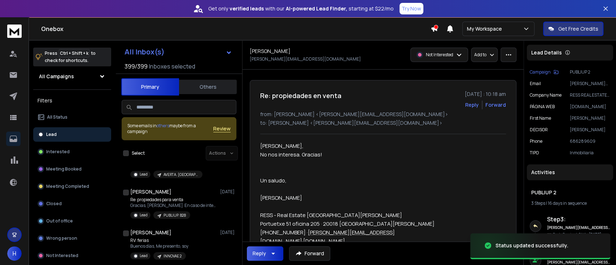
scroll to position [2406, 0]
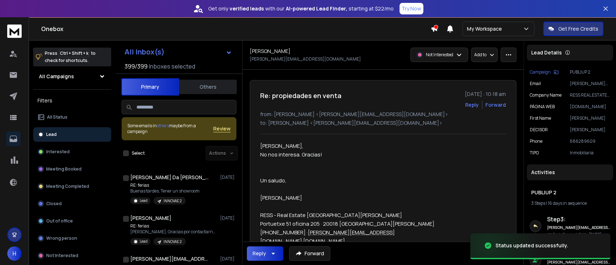
click at [187, 191] on p "Buenas tardes, Tener un showroom" at bounding box center [164, 191] width 69 height 6
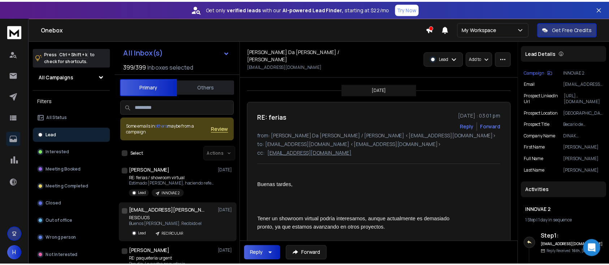
scroll to position [2551, 0]
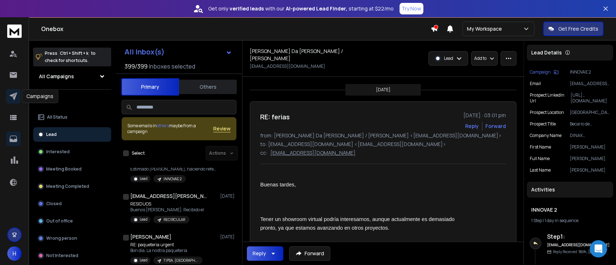
click at [14, 99] on icon at bounding box center [13, 96] width 8 height 8
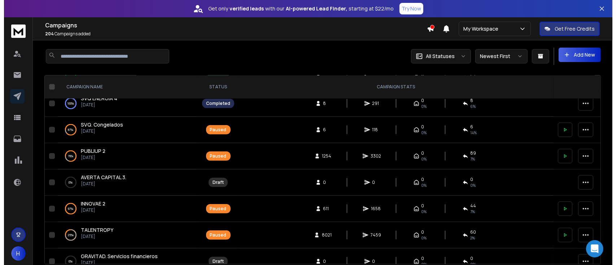
scroll to position [770, 0]
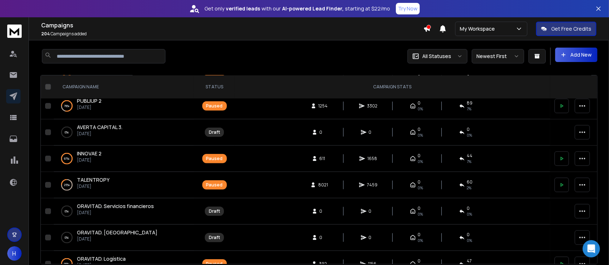
click at [136, 156] on div "97 % INNOVAE 2 2 months ago" at bounding box center [124, 158] width 126 height 17
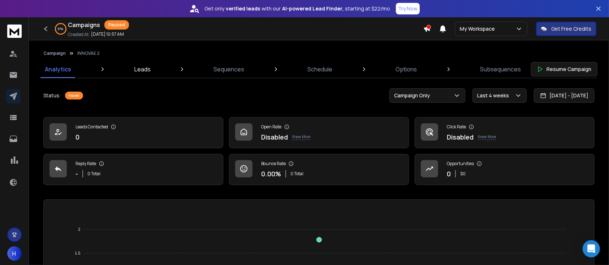
click at [133, 71] on link "Leads" at bounding box center [142, 69] width 25 height 17
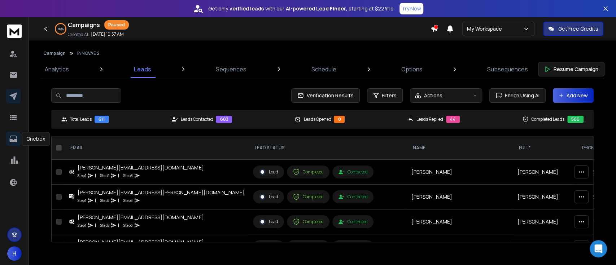
click at [16, 141] on icon at bounding box center [13, 139] width 8 height 6
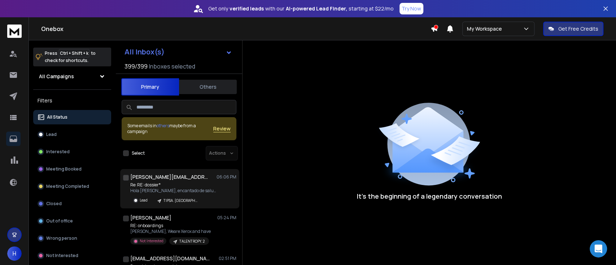
click at [180, 184] on p "Re: RE: dossier*" at bounding box center [173, 185] width 87 height 6
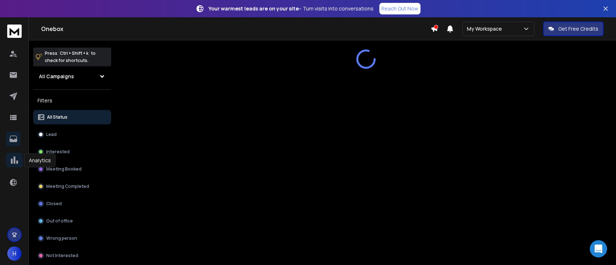
click at [12, 162] on icon at bounding box center [14, 160] width 7 height 7
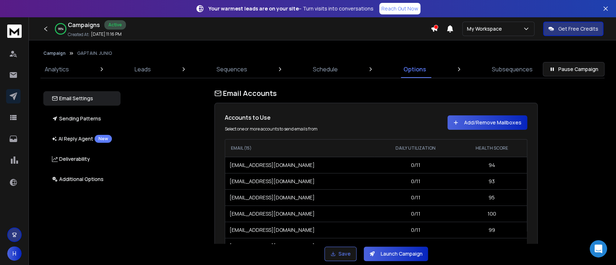
click at [485, 124] on button "Add/Remove Mailboxes" at bounding box center [488, 123] width 80 height 14
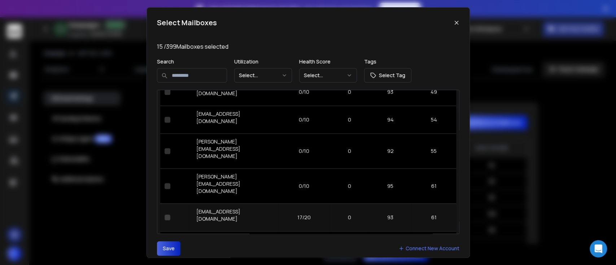
scroll to position [240, 0]
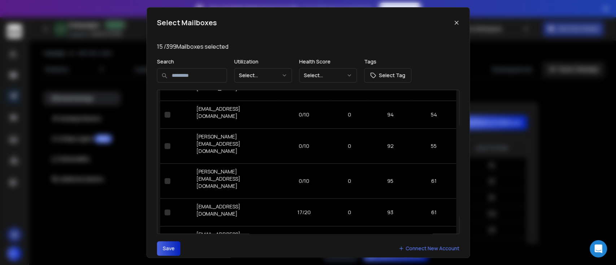
click at [455, 25] on icon at bounding box center [457, 23] width 6 height 6
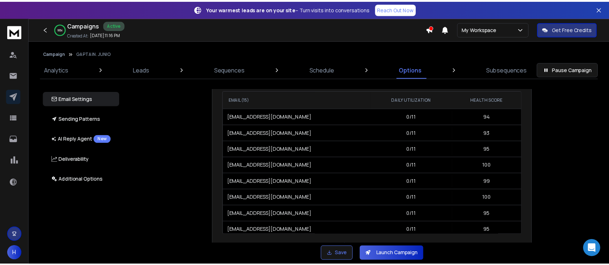
scroll to position [0, 0]
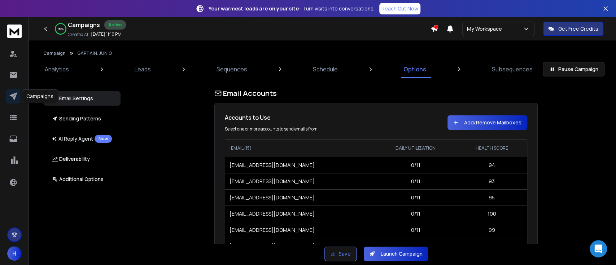
click at [14, 96] on icon at bounding box center [13, 96] width 8 height 8
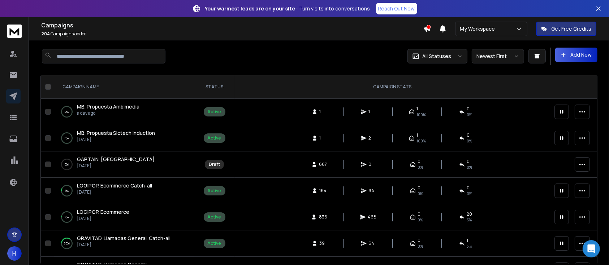
click at [118, 59] on input at bounding box center [103, 56] width 123 height 14
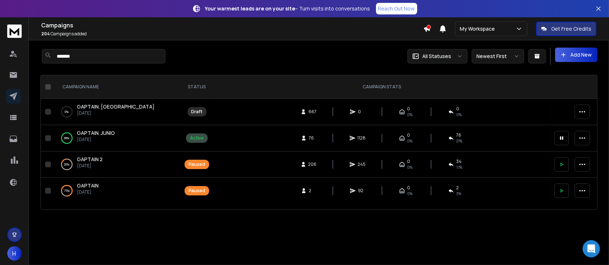
type input "*******"
click at [583, 138] on icon "button" at bounding box center [582, 138] width 6 height 1
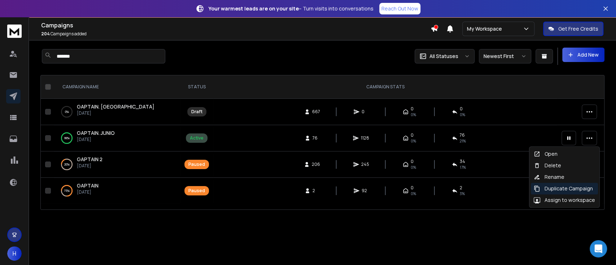
click at [581, 188] on div "Duplicate Campaign" at bounding box center [563, 188] width 59 height 7
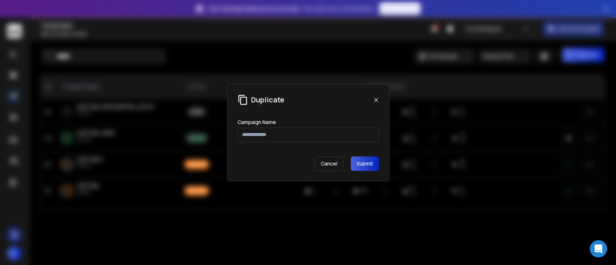
click at [275, 140] on input "text" at bounding box center [309, 135] width 142 height 14
type input "**********"
click at [360, 161] on button "Submit" at bounding box center [365, 164] width 28 height 14
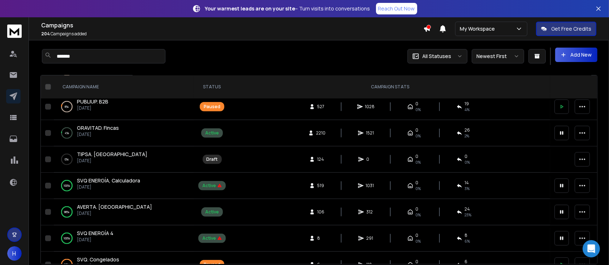
scroll to position [626, 0]
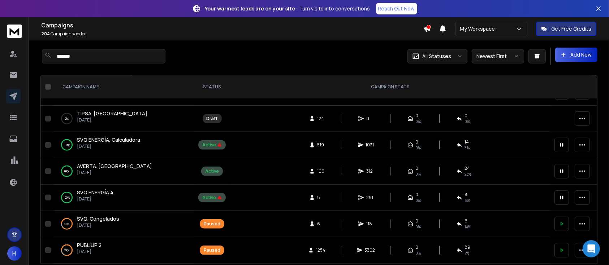
click at [137, 54] on input "*******" at bounding box center [103, 56] width 123 height 14
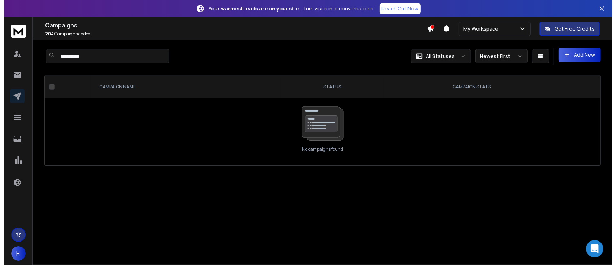
scroll to position [0, 0]
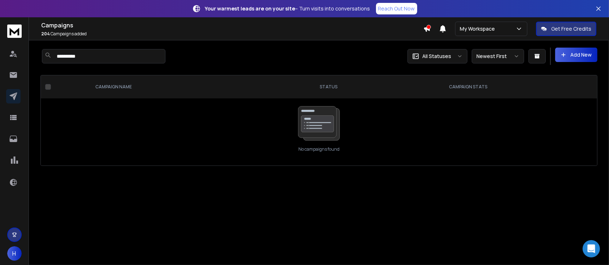
click at [130, 56] on input "**********" at bounding box center [103, 56] width 123 height 14
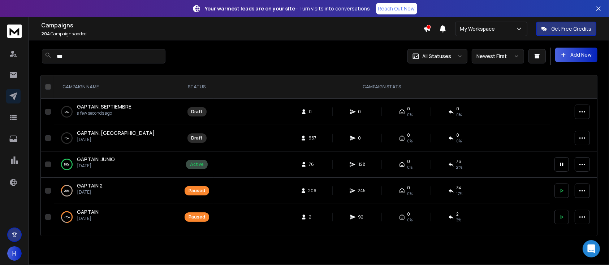
type input "***"
click at [110, 136] on span "GAPTAIN. [GEOGRAPHIC_DATA]" at bounding box center [116, 133] width 78 height 7
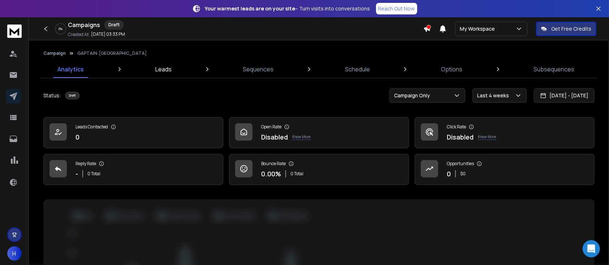
click at [158, 77] on link "Leads" at bounding box center [163, 69] width 25 height 17
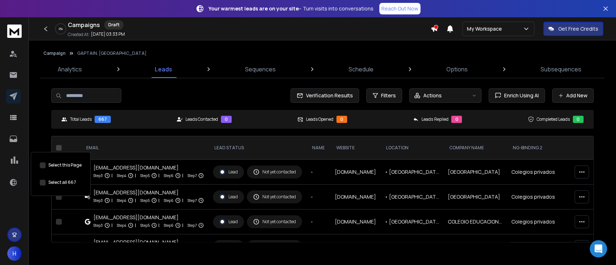
click at [42, 186] on div "Select all 667" at bounding box center [61, 182] width 42 height 14
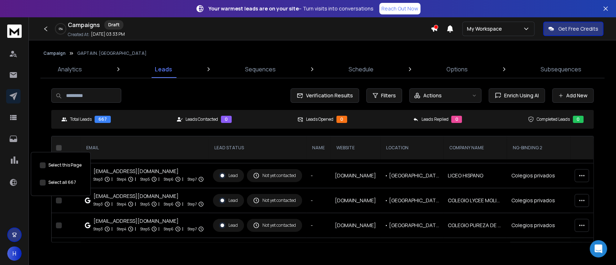
click at [43, 183] on button "Select this Page" at bounding box center [43, 183] width 6 height 6
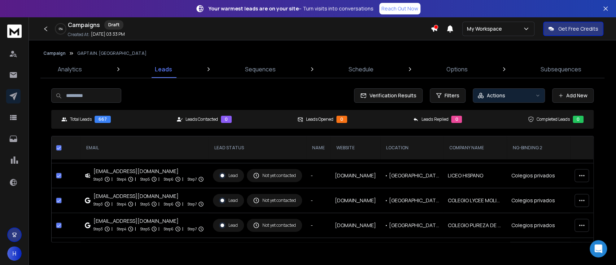
click at [494, 99] on button "Actions" at bounding box center [509, 95] width 72 height 14
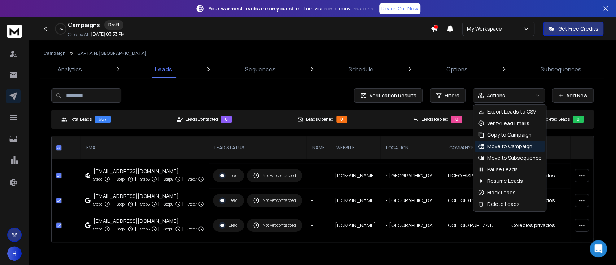
click at [523, 146] on p "Move to Campaign" at bounding box center [509, 146] width 45 height 7
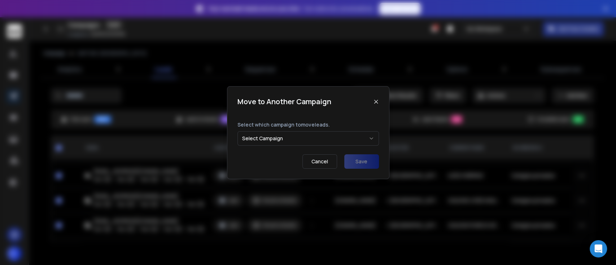
click at [272, 142] on button "Select Campaign" at bounding box center [309, 138] width 142 height 14
click at [358, 163] on button "Save" at bounding box center [361, 162] width 35 height 14
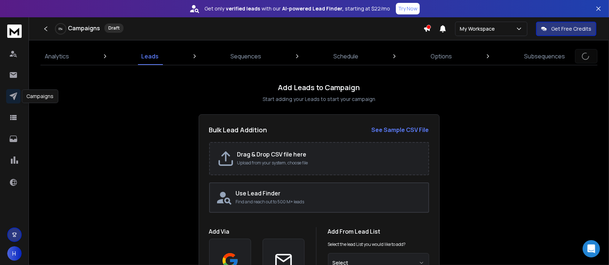
click at [15, 95] on icon at bounding box center [13, 96] width 8 height 8
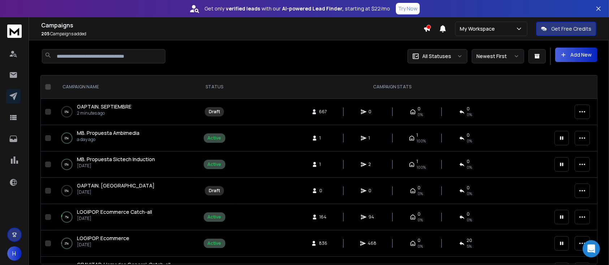
click at [107, 106] on span "GAPTAIN. SEPTIEMBRE" at bounding box center [104, 106] width 55 height 7
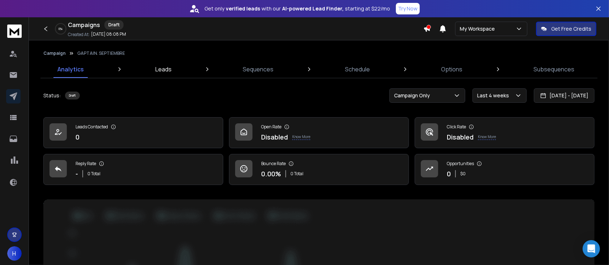
click at [166, 71] on p "Leads" at bounding box center [163, 69] width 16 height 9
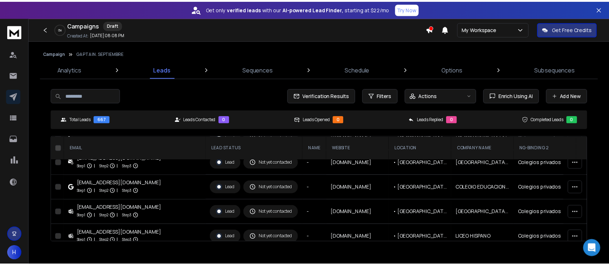
scroll to position [48, 0]
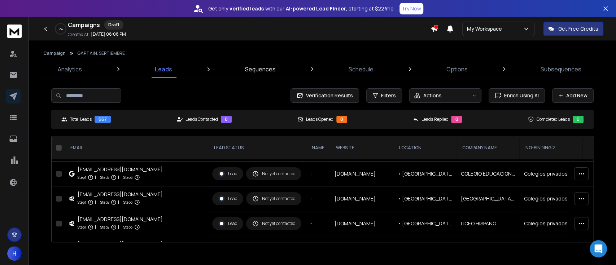
click at [251, 75] on link "Sequences" at bounding box center [260, 69] width 39 height 17
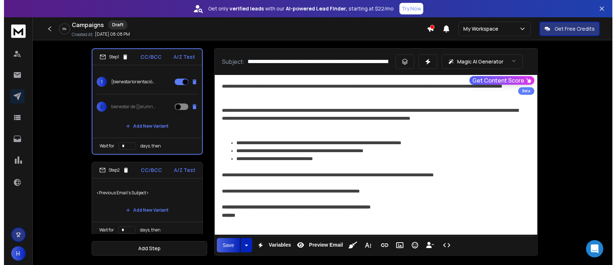
scroll to position [40, 0]
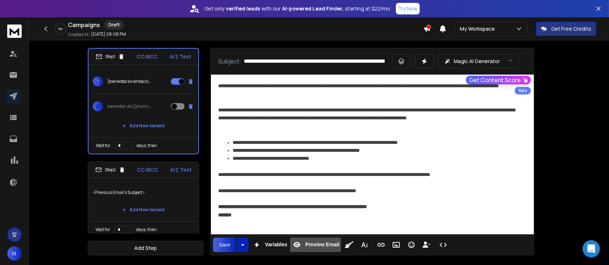
click at [321, 248] on div "Preview Email" at bounding box center [315, 245] width 51 height 12
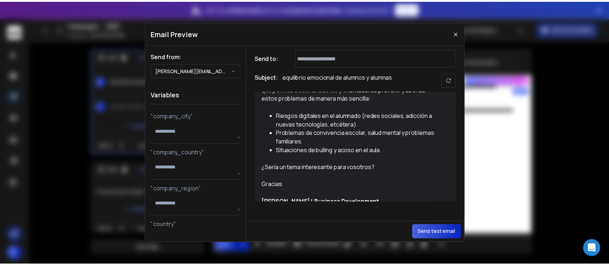
scroll to position [69, 0]
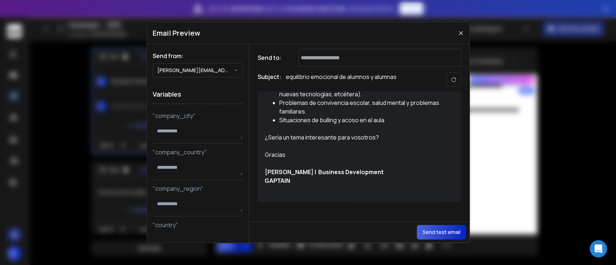
click at [460, 35] on icon at bounding box center [461, 33] width 6 height 6
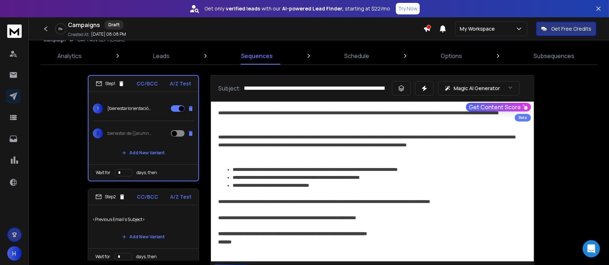
scroll to position [0, 0]
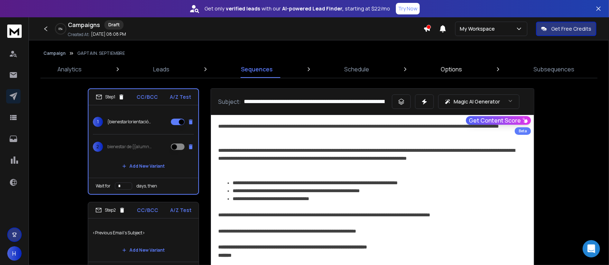
click at [456, 73] on p "Options" at bounding box center [451, 69] width 21 height 9
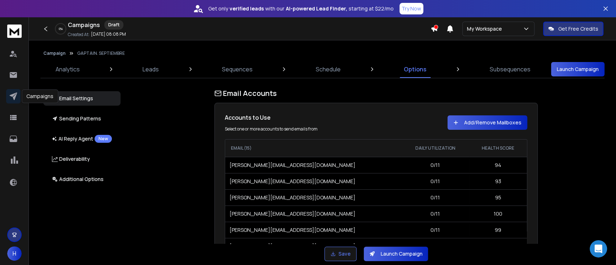
click at [17, 99] on link at bounding box center [13, 96] width 14 height 14
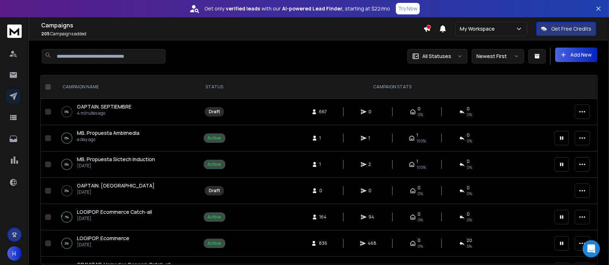
click at [108, 59] on input at bounding box center [103, 56] width 123 height 14
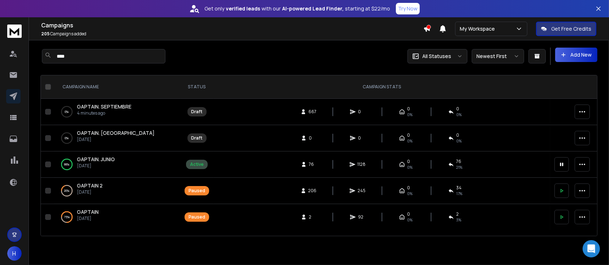
type input "****"
click at [126, 163] on div "99 % GAPTAIN. JUNIO 3 months ago" at bounding box center [117, 164] width 112 height 17
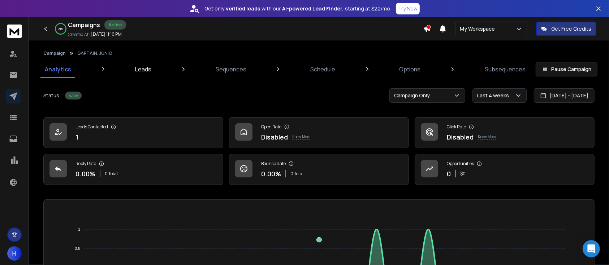
click at [148, 69] on p "Leads" at bounding box center [143, 69] width 16 height 9
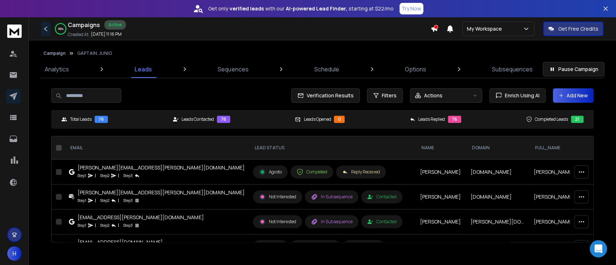
click at [45, 28] on icon at bounding box center [45, 28] width 3 height 5
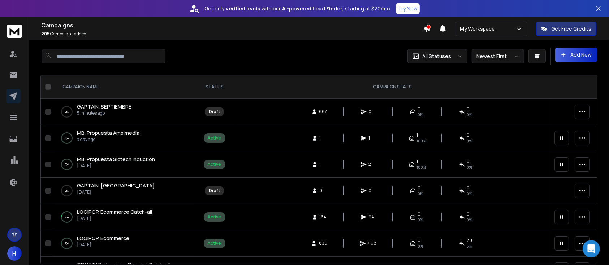
click at [117, 56] on input at bounding box center [103, 56] width 123 height 14
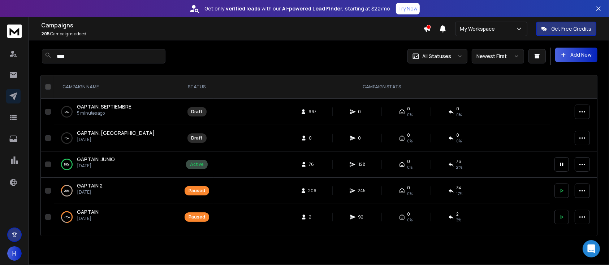
type input "****"
click at [105, 158] on span "GAPTAIN. JUNIO" at bounding box center [96, 159] width 38 height 7
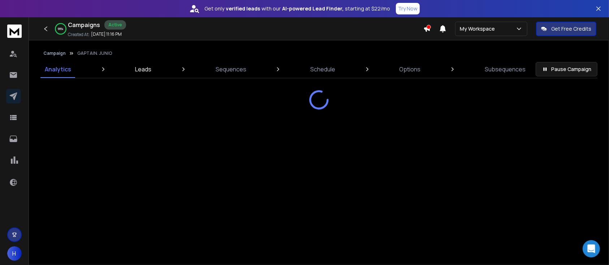
click at [142, 70] on p "Leads" at bounding box center [143, 69] width 16 height 9
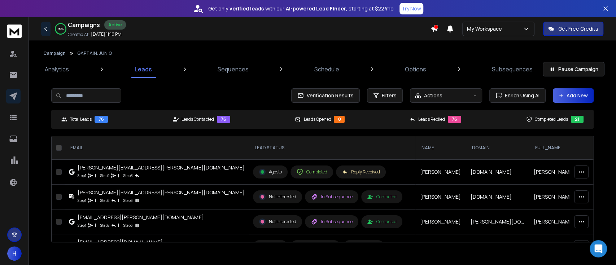
click at [46, 31] on icon at bounding box center [46, 29] width 6 height 6
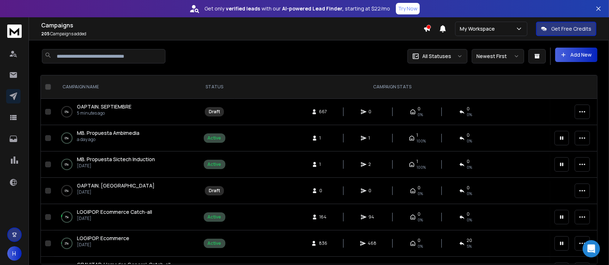
drag, startPoint x: 115, startPoint y: 58, endPoint x: 126, endPoint y: 45, distance: 16.9
click at [115, 58] on input at bounding box center [103, 56] width 123 height 14
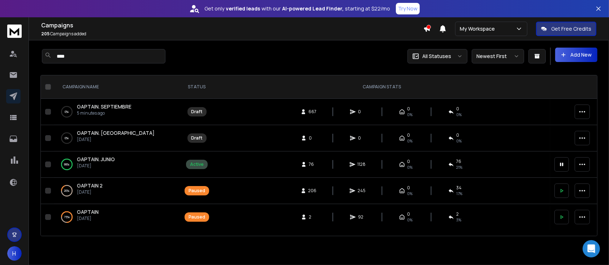
type input "****"
click at [112, 188] on div "20 % GAPTAIN 2 6 months ago" at bounding box center [117, 190] width 112 height 17
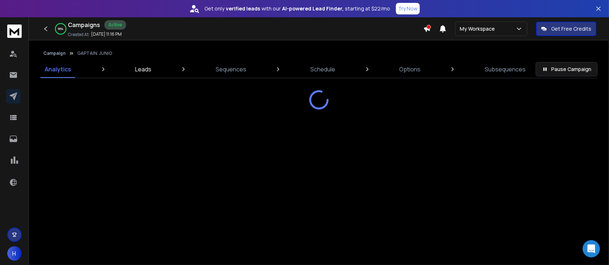
click at [144, 73] on p "Leads" at bounding box center [143, 69] width 16 height 9
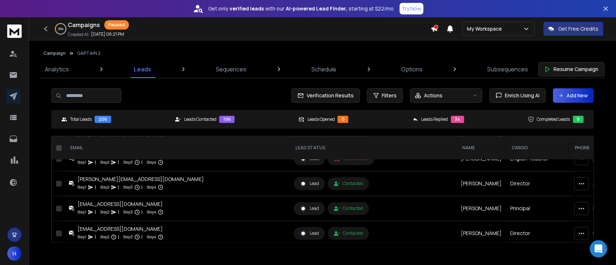
scroll to position [722, 0]
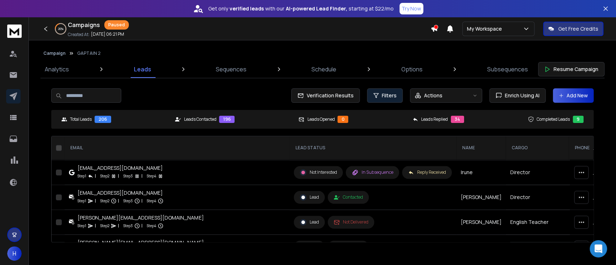
click at [384, 95] on span "Filters" at bounding box center [389, 95] width 15 height 7
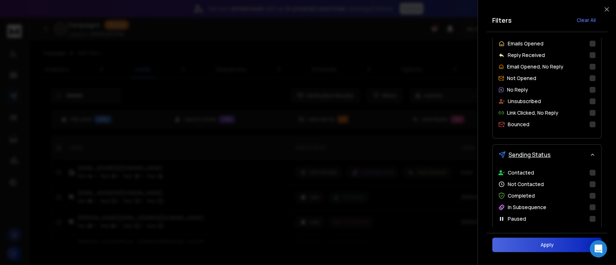
scroll to position [48, 0]
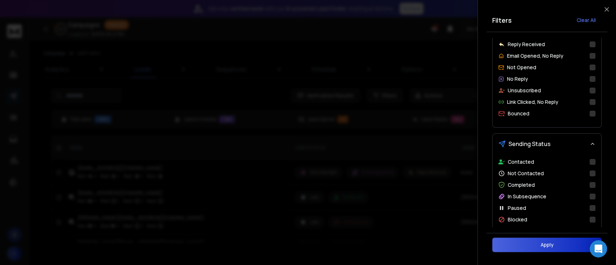
click at [590, 164] on button "Contacted" at bounding box center [593, 162] width 6 height 6
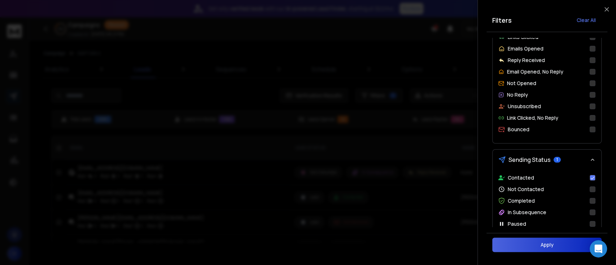
scroll to position [0, 0]
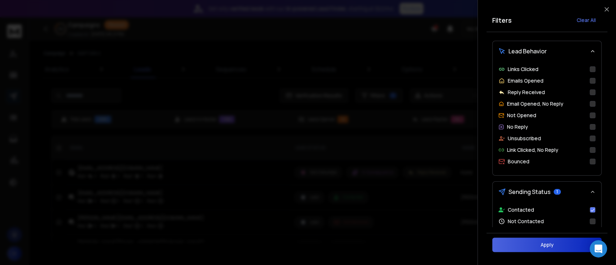
click at [590, 127] on button "No Reply" at bounding box center [593, 127] width 6 height 6
click at [542, 247] on button "Apply" at bounding box center [546, 245] width 109 height 14
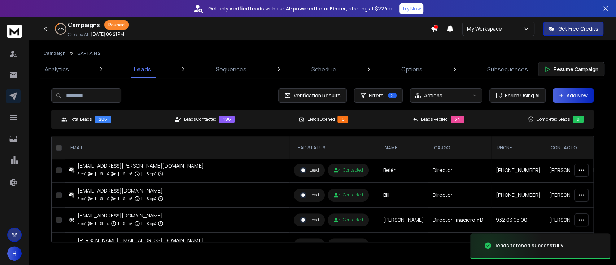
scroll to position [337, 0]
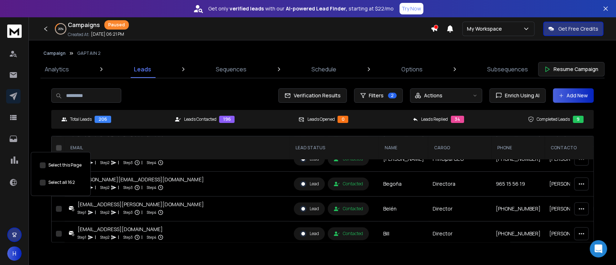
click at [42, 183] on button "Select this Page" at bounding box center [43, 183] width 6 height 6
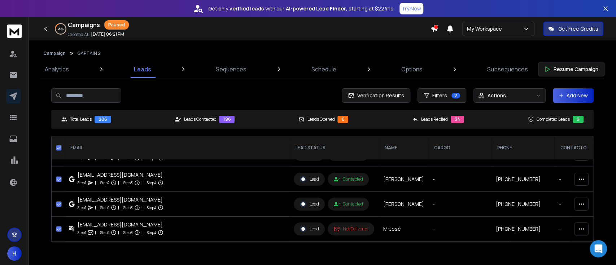
scroll to position [1984, 0]
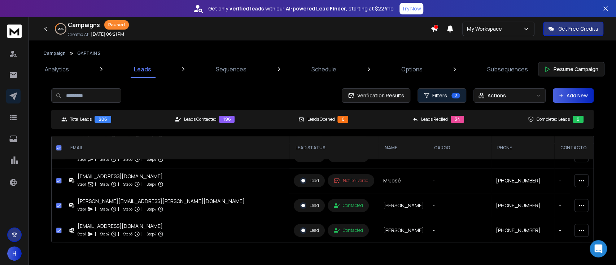
click at [440, 94] on span "Filters" at bounding box center [439, 95] width 15 height 7
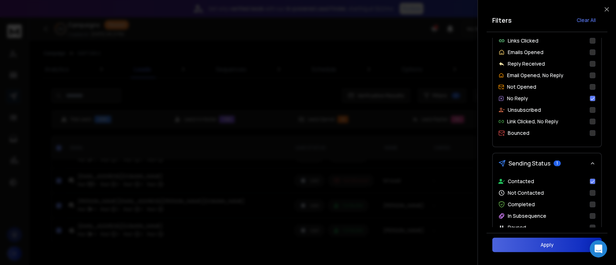
scroll to position [17, 0]
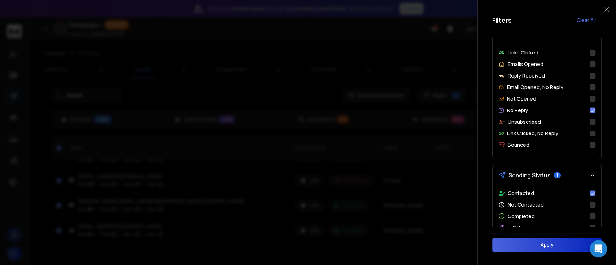
click at [590, 146] on button "Bounced" at bounding box center [593, 145] width 6 height 6
click at [522, 251] on button "Apply" at bounding box center [546, 245] width 109 height 14
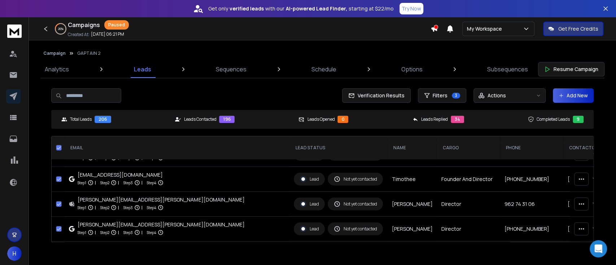
scroll to position [1126, 0]
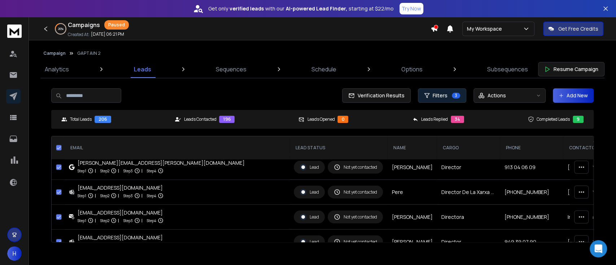
click at [440, 97] on span "Filters" at bounding box center [440, 95] width 15 height 7
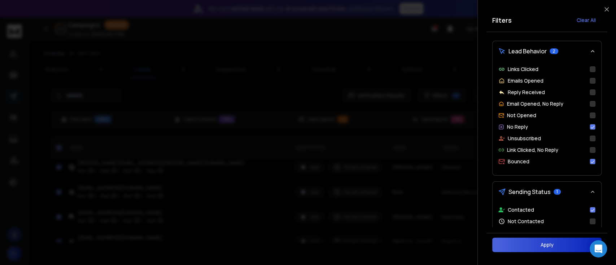
click at [590, 162] on button "Bounced" at bounding box center [593, 162] width 6 height 6
click at [590, 161] on button "Bounced" at bounding box center [593, 162] width 6 height 6
click at [590, 129] on button "No Reply" at bounding box center [593, 127] width 6 height 6
drag, startPoint x: 534, startPoint y: 248, endPoint x: 507, endPoint y: 226, distance: 35.0
click at [534, 248] on button "Apply" at bounding box center [546, 245] width 109 height 14
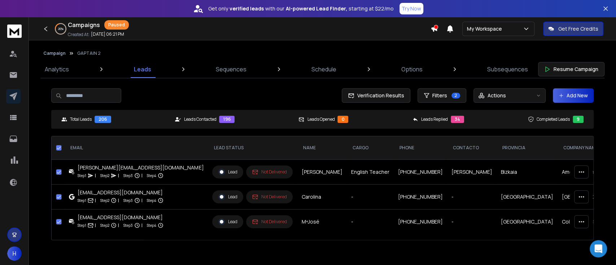
scroll to position [0, 0]
click at [443, 96] on span "Filters" at bounding box center [439, 95] width 15 height 7
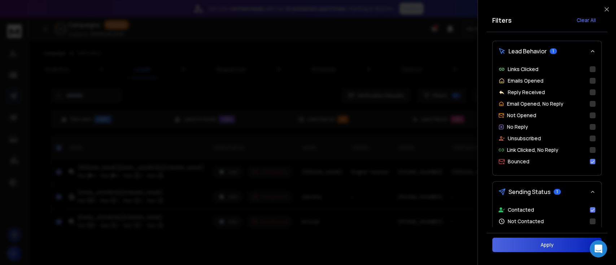
click at [590, 129] on button "No Reply" at bounding box center [593, 127] width 6 height 6
click at [590, 163] on button "Bounced" at bounding box center [593, 162] width 6 height 6
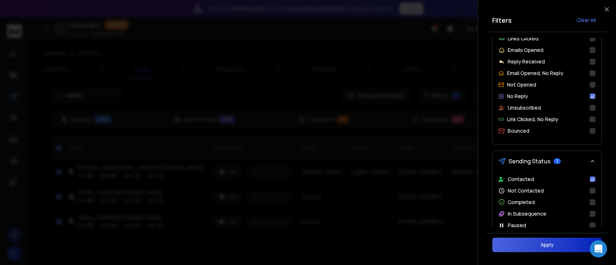
scroll to position [17, 0]
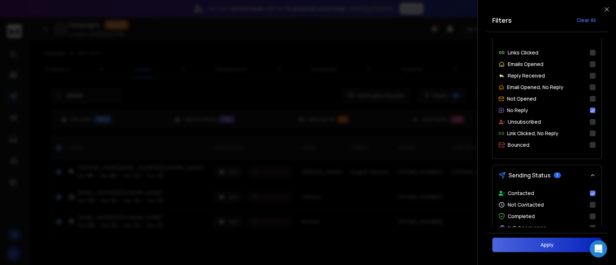
click at [519, 245] on button "Apply" at bounding box center [546, 245] width 109 height 14
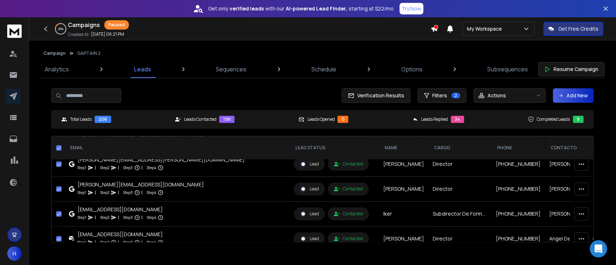
scroll to position [674, 0]
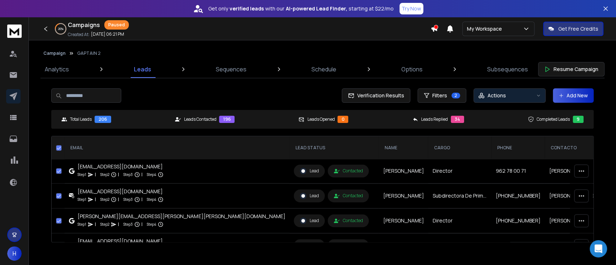
click at [513, 97] on div "Actions" at bounding box center [505, 95] width 55 height 7
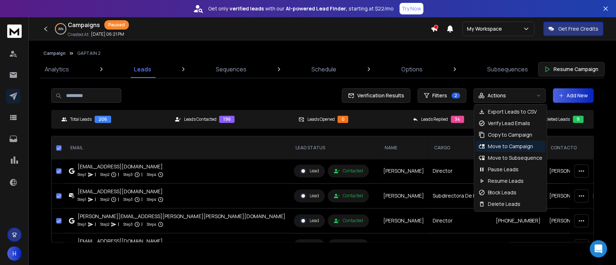
click at [519, 147] on p "Move to Campaign" at bounding box center [510, 146] width 45 height 7
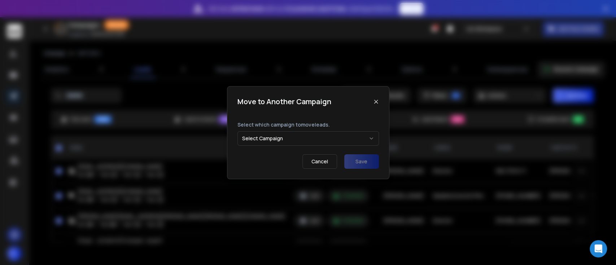
click at [287, 139] on button "Select Campaign" at bounding box center [309, 138] width 142 height 14
click at [362, 161] on button "Save" at bounding box center [361, 162] width 35 height 14
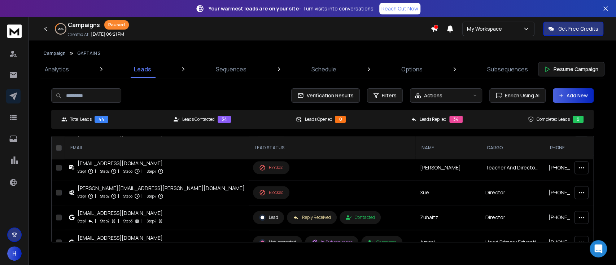
scroll to position [578, 0]
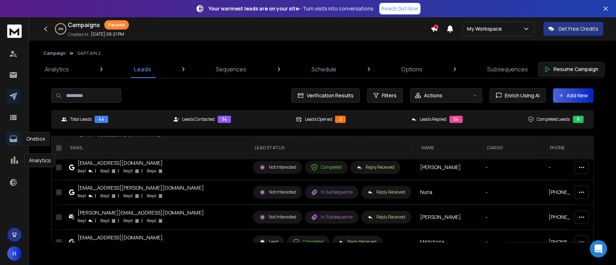
click at [9, 139] on icon at bounding box center [13, 139] width 9 height 9
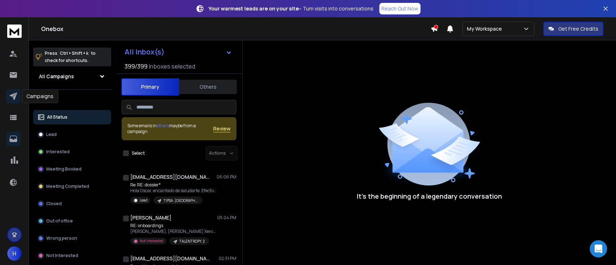
click at [12, 97] on icon at bounding box center [13, 96] width 9 height 9
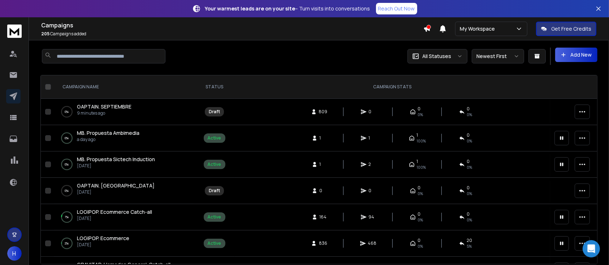
click at [139, 112] on div "0 % GAPTAIN. SEPTIEMBRE 9 minutes ago" at bounding box center [124, 111] width 126 height 17
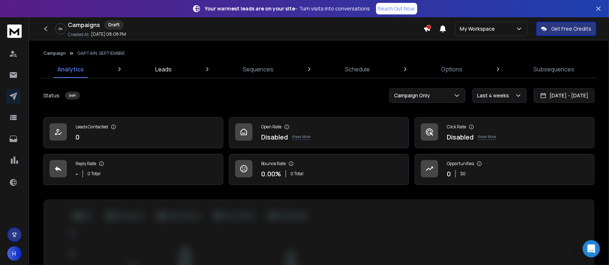
click at [164, 74] on link "Leads" at bounding box center [163, 69] width 25 height 17
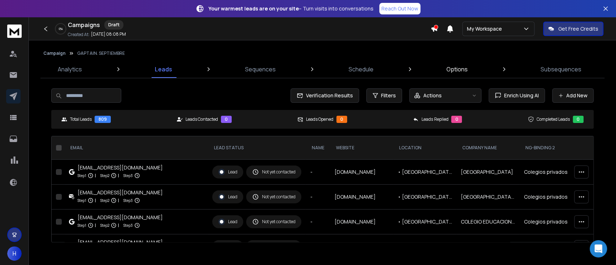
click at [456, 77] on link "Options" at bounding box center [457, 69] width 30 height 17
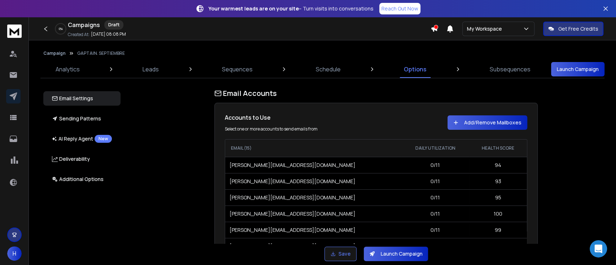
click at [398, 256] on button "Launch Campaign" at bounding box center [396, 254] width 64 height 14
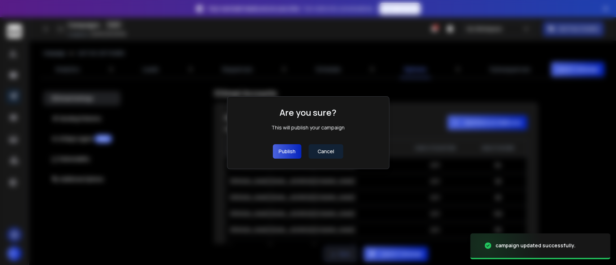
click at [294, 155] on button "Publish" at bounding box center [287, 151] width 29 height 14
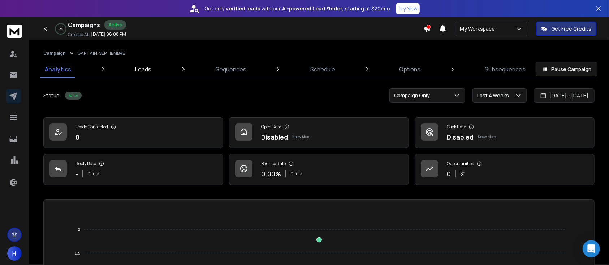
click at [143, 70] on p "Leads" at bounding box center [143, 69] width 16 height 9
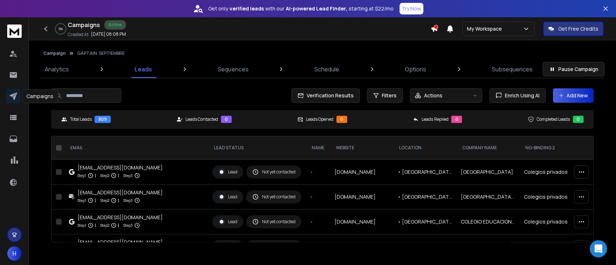
click at [14, 96] on icon at bounding box center [13, 96] width 8 height 8
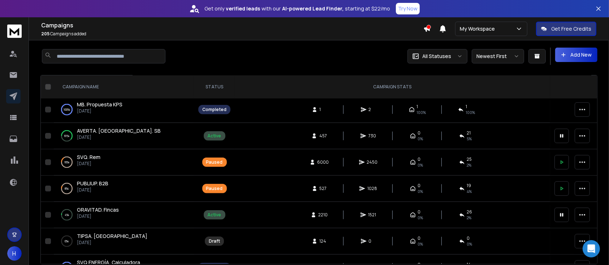
scroll to position [385, 0]
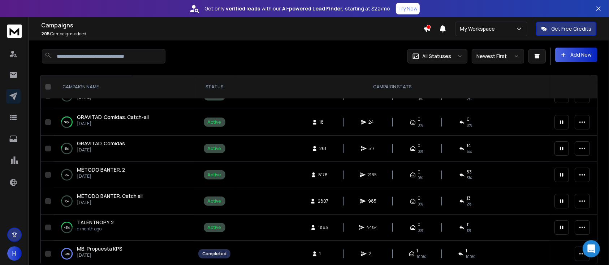
click at [108, 54] on input at bounding box center [103, 56] width 123 height 14
click at [108, 54] on input "***" at bounding box center [103, 56] width 123 height 14
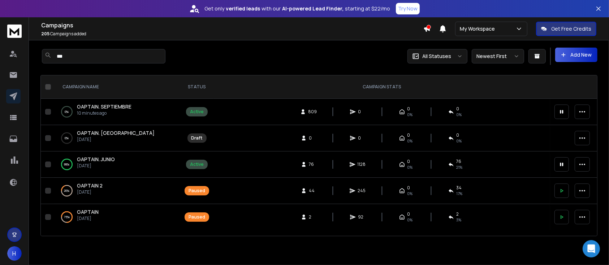
scroll to position [0, 0]
type input "****"
click at [580, 138] on icon "button" at bounding box center [582, 138] width 6 height 1
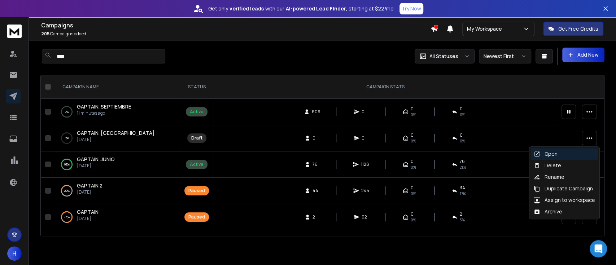
click at [588, 137] on icon "button" at bounding box center [589, 138] width 7 height 7
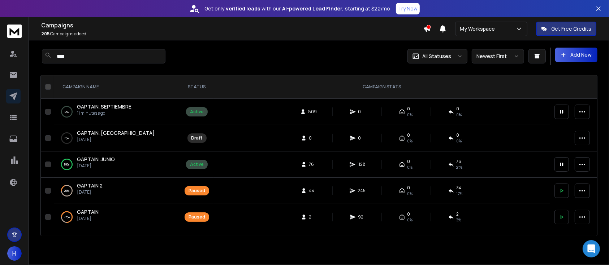
click at [588, 137] on button "button" at bounding box center [581, 138] width 15 height 14
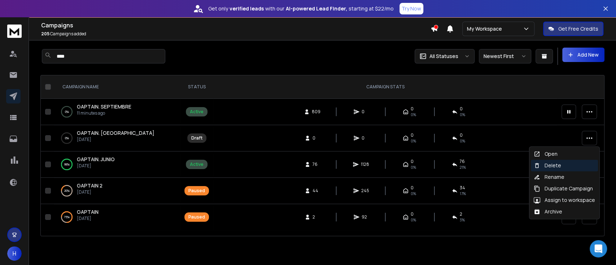
click at [548, 169] on div "Delete" at bounding box center [547, 165] width 27 height 7
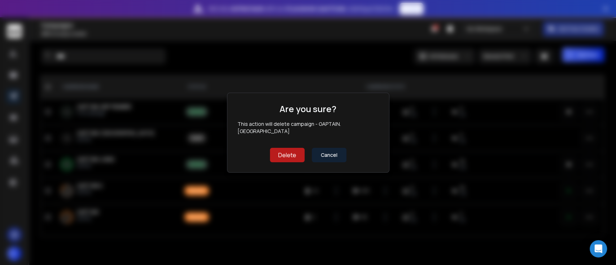
click at [283, 153] on button "Delete" at bounding box center [287, 155] width 35 height 14
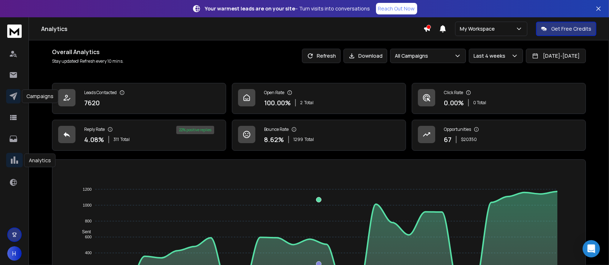
click at [14, 97] on icon at bounding box center [13, 96] width 8 height 8
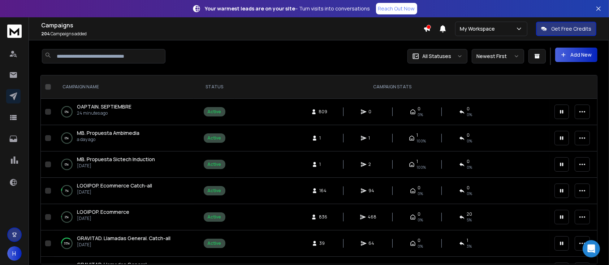
click at [257, 118] on td "809 0 0 0% 0 0%" at bounding box center [392, 112] width 315 height 26
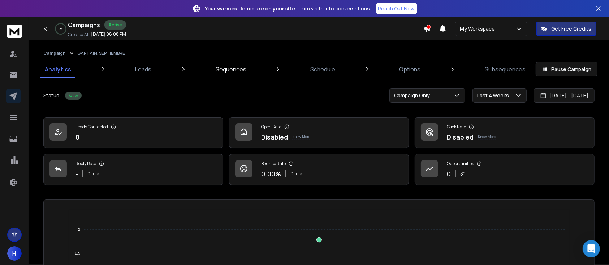
click at [239, 71] on p "Sequences" at bounding box center [231, 69] width 31 height 9
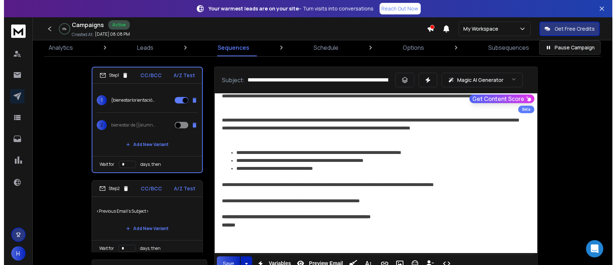
scroll to position [40, 0]
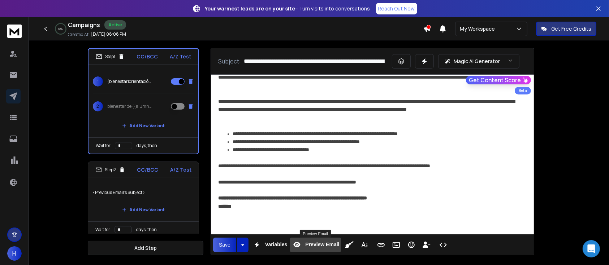
click at [329, 249] on div "Preview Email" at bounding box center [315, 245] width 51 height 12
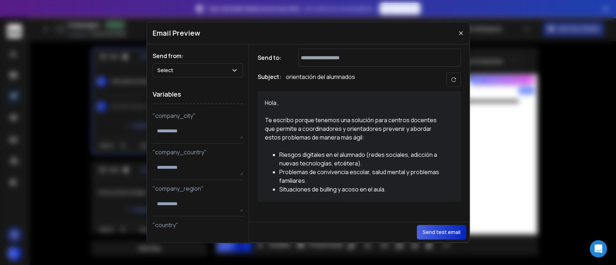
type textarea "******"
type textarea "**********"
type textarea "******"
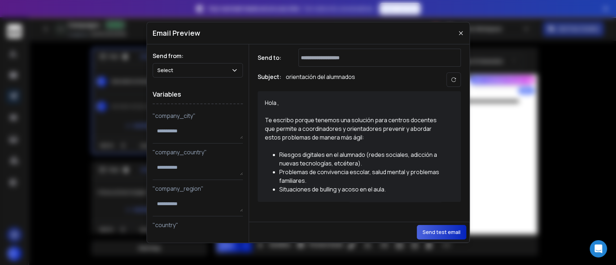
type textarea "**********"
type textarea "********"
type textarea "**********"
type textarea "******"
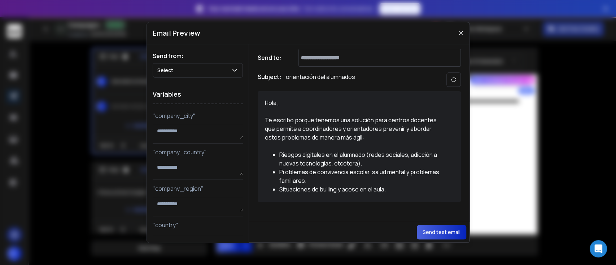
type textarea "**********"
type textarea "****"
type textarea "******"
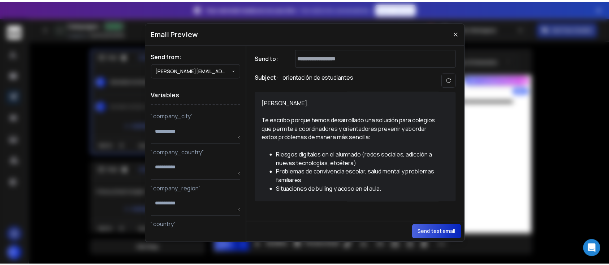
scroll to position [0, 0]
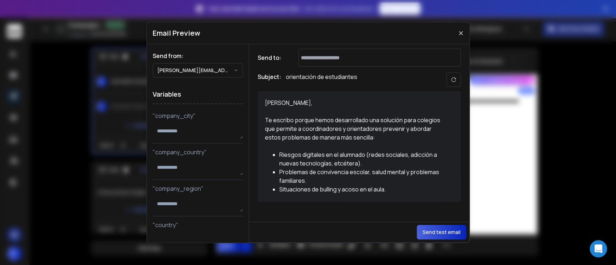
click at [457, 34] on div "Email Preview" at bounding box center [308, 33] width 323 height 22
click at [459, 36] on div "Email Preview" at bounding box center [308, 33] width 323 height 22
click at [458, 33] on icon at bounding box center [461, 33] width 6 height 6
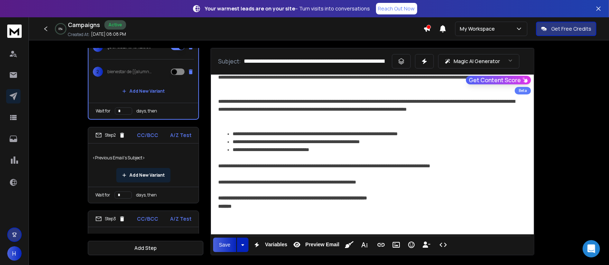
scroll to position [71, 0]
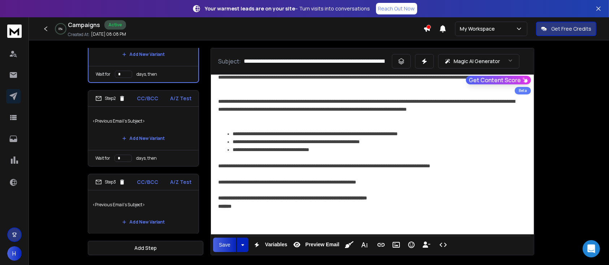
click at [148, 123] on p "<Previous Email's Subject>" at bounding box center [143, 121] width 102 height 20
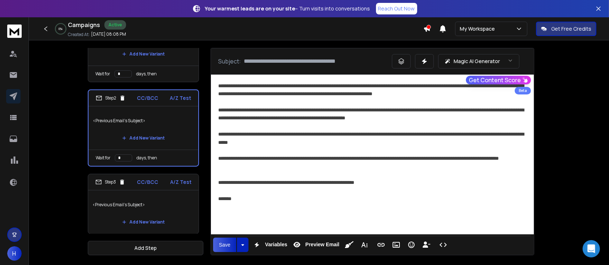
click at [120, 207] on p "<Previous Email's Subject>" at bounding box center [143, 205] width 102 height 20
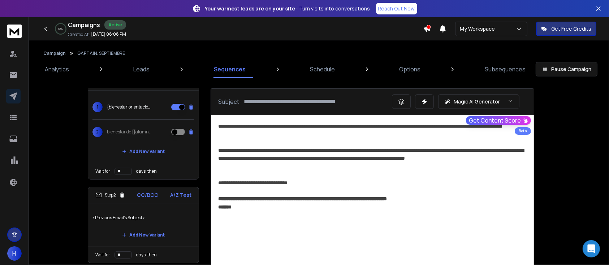
scroll to position [0, 0]
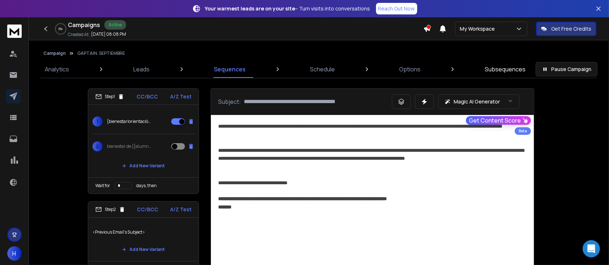
click at [505, 74] on link "Subsequences" at bounding box center [504, 69] width 49 height 17
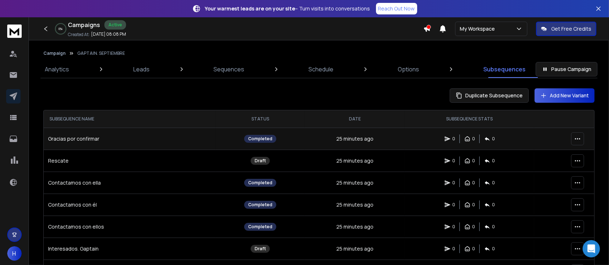
click at [133, 139] on td "Gracias por confirmar" at bounding box center [130, 139] width 172 height 22
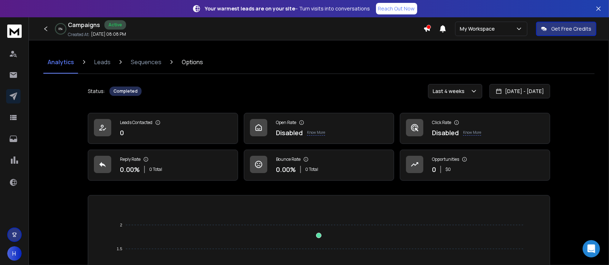
click at [190, 64] on p "Options" at bounding box center [192, 62] width 21 height 9
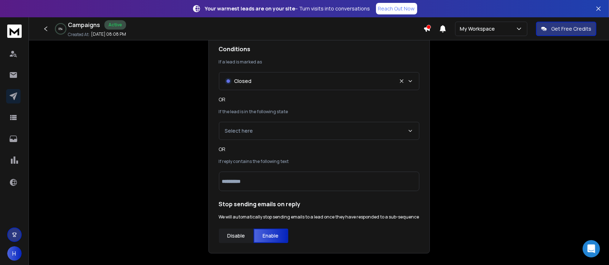
scroll to position [125, 0]
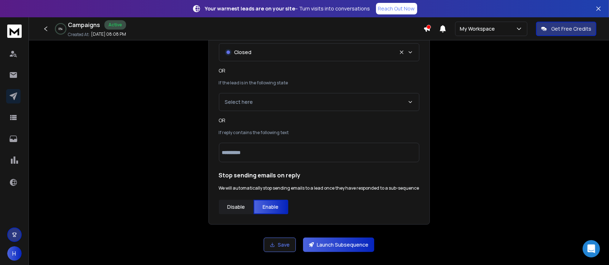
click at [343, 247] on button "Launch Subsequence" at bounding box center [338, 245] width 71 height 14
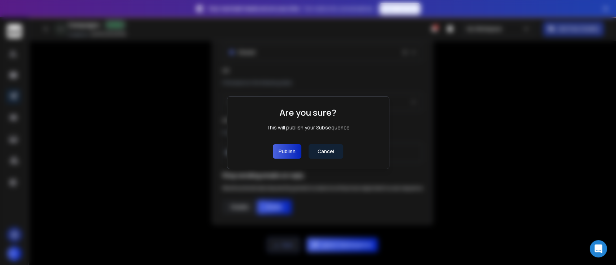
click at [281, 158] on button "Publish" at bounding box center [287, 151] width 29 height 14
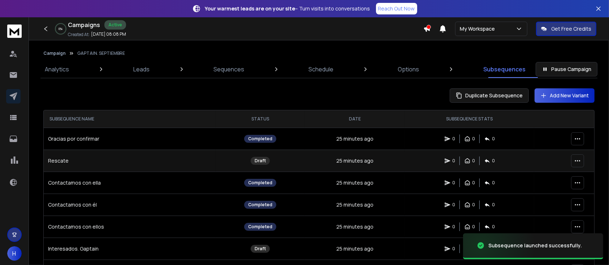
click at [124, 159] on td "Rescate" at bounding box center [130, 161] width 172 height 22
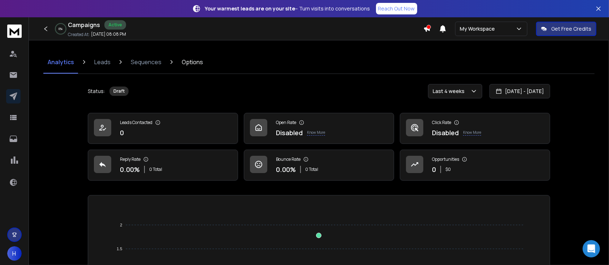
click at [197, 64] on p "Options" at bounding box center [192, 62] width 21 height 9
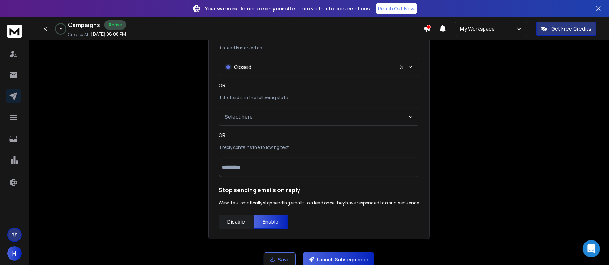
scroll to position [125, 0]
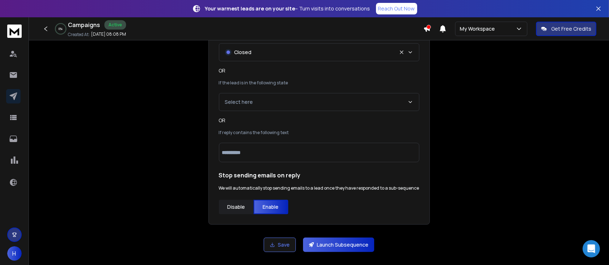
click at [326, 245] on button "Launch Subsequence" at bounding box center [338, 245] width 71 height 14
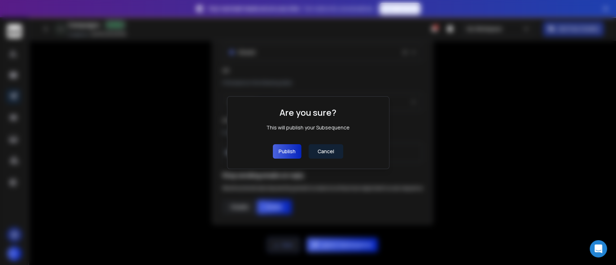
click at [275, 155] on button "Publish" at bounding box center [287, 151] width 29 height 14
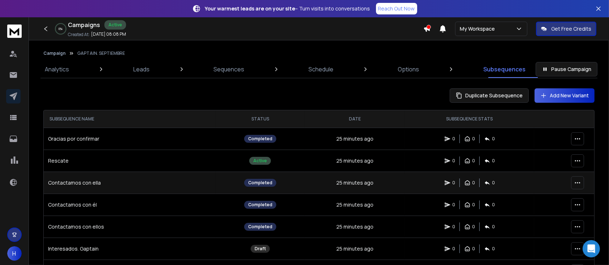
click at [168, 183] on td "Contactamos con ella" at bounding box center [130, 183] width 172 height 22
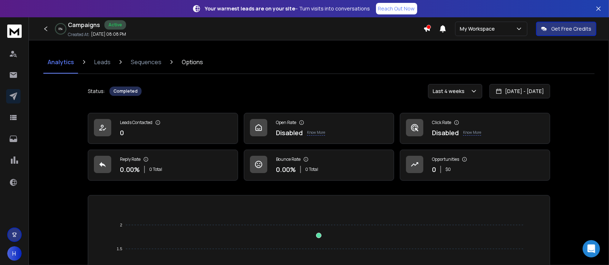
click at [197, 59] on p "Options" at bounding box center [192, 62] width 21 height 9
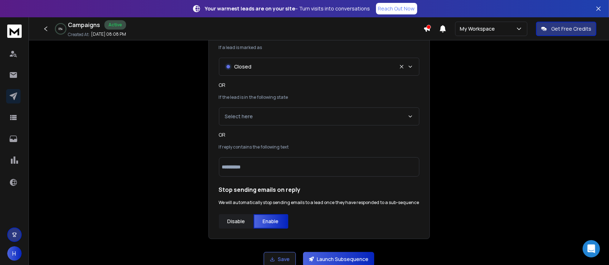
scroll to position [125, 0]
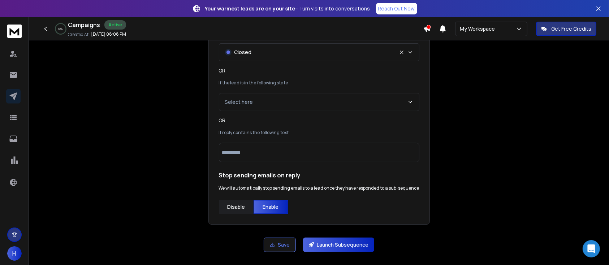
click at [346, 244] on button "Launch Subsequence" at bounding box center [338, 245] width 71 height 14
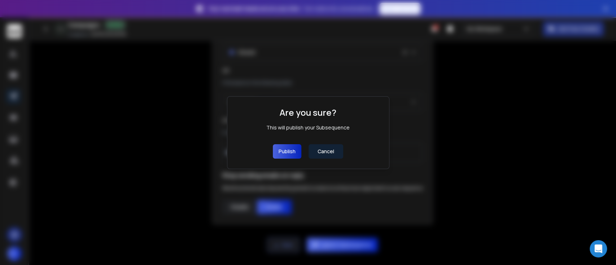
click at [288, 157] on button "Publish" at bounding box center [287, 151] width 29 height 14
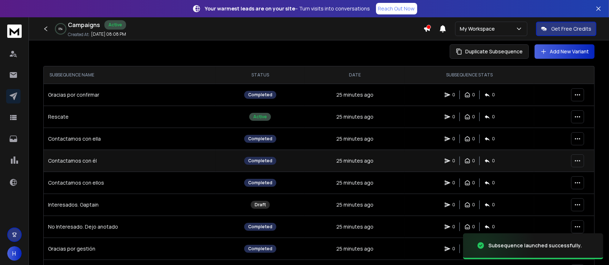
scroll to position [69, 0]
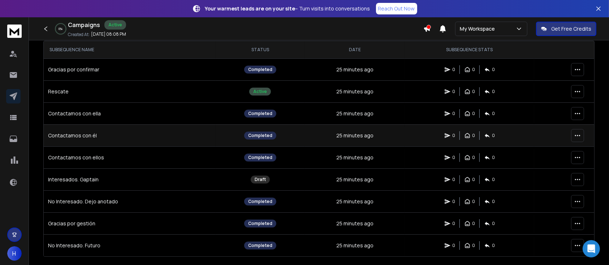
click at [171, 140] on td "Contactamos con él" at bounding box center [130, 136] width 172 height 22
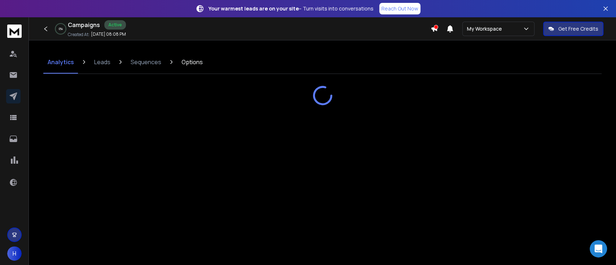
click at [196, 63] on p "Options" at bounding box center [192, 62] width 21 height 9
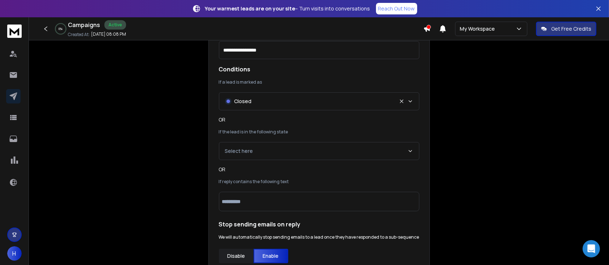
scroll to position [125, 0]
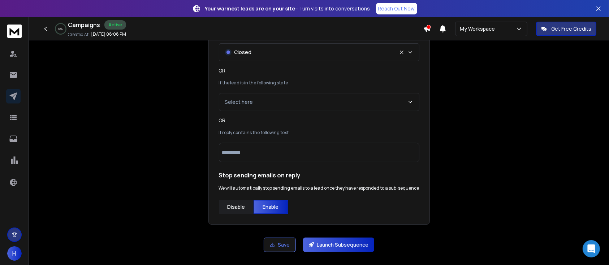
click at [343, 244] on button "Launch Subsequence" at bounding box center [338, 245] width 71 height 14
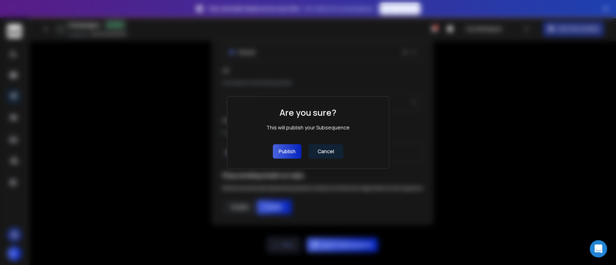
click at [278, 144] on button "Publish" at bounding box center [287, 151] width 29 height 14
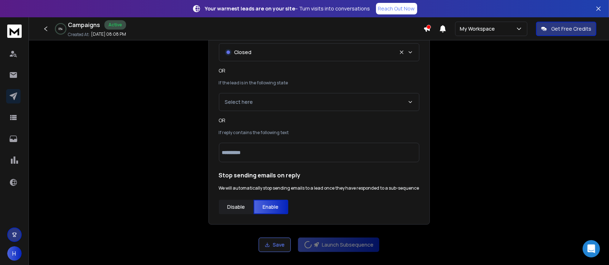
click at [283, 154] on div at bounding box center [319, 152] width 200 height 19
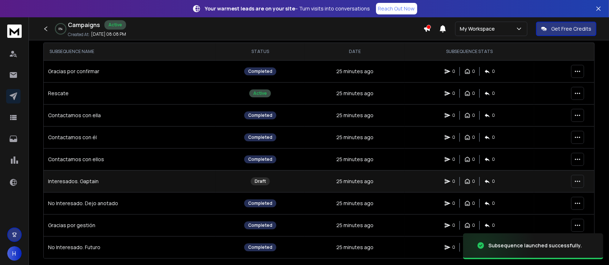
scroll to position [69, 0]
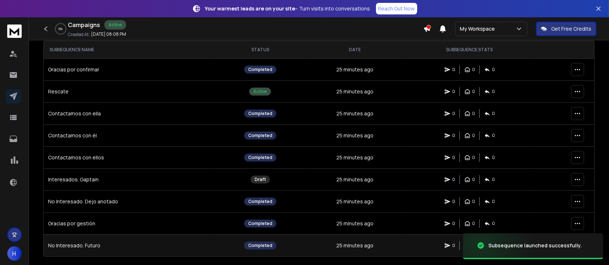
click at [155, 246] on td "No Interesado. Futuro" at bounding box center [130, 246] width 172 height 22
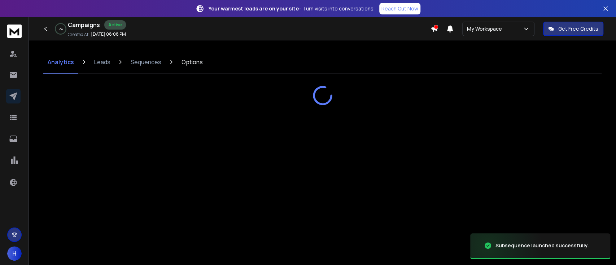
click at [192, 67] on link "Options" at bounding box center [192, 62] width 30 height 23
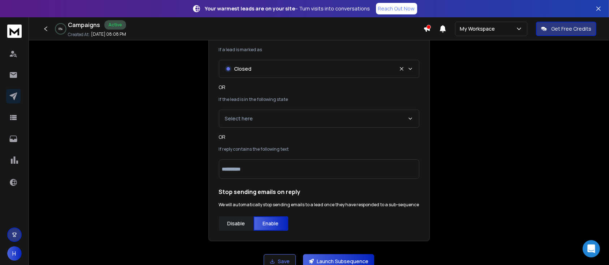
scroll to position [125, 0]
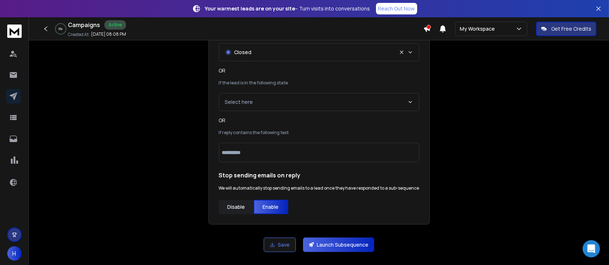
click at [345, 248] on button "Launch Subsequence" at bounding box center [338, 245] width 71 height 14
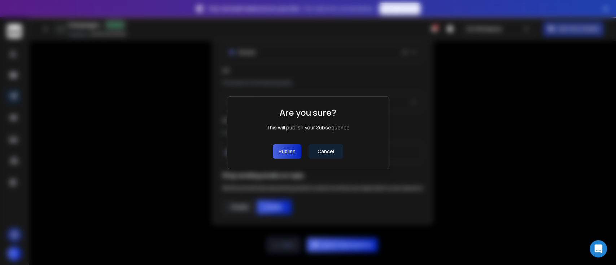
click at [286, 155] on button "Publish" at bounding box center [287, 151] width 29 height 14
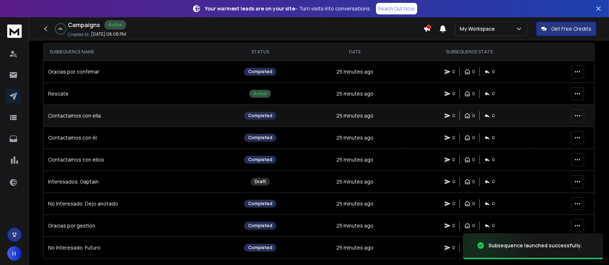
scroll to position [69, 0]
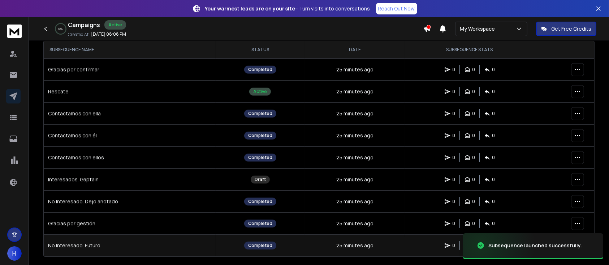
click at [98, 235] on td "No Interesado. Futuro" at bounding box center [130, 246] width 172 height 22
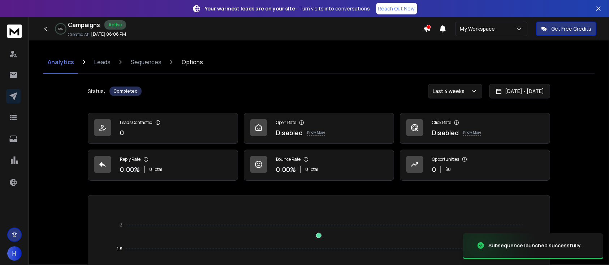
click at [192, 62] on p "Options" at bounding box center [192, 62] width 21 height 9
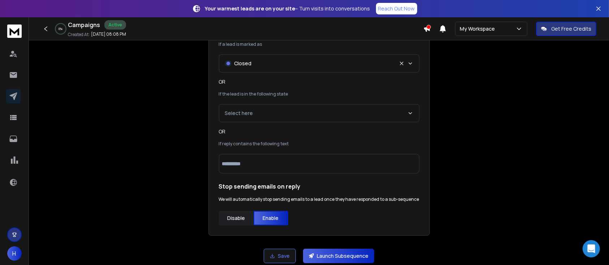
scroll to position [125, 0]
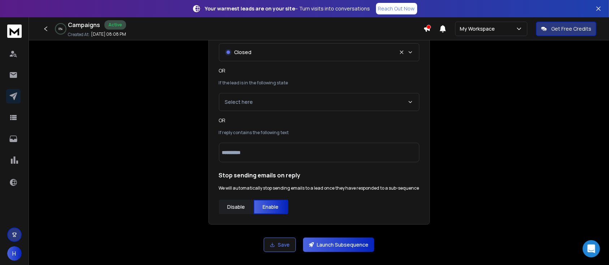
click at [345, 244] on button "Launch Subsequence" at bounding box center [338, 245] width 71 height 14
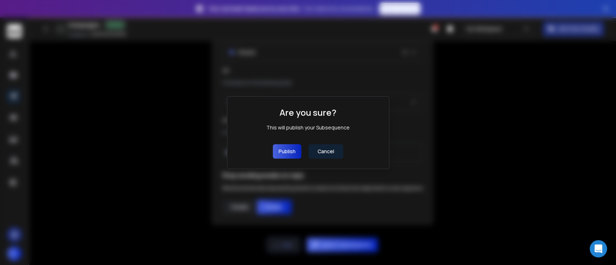
click at [290, 144] on button "Publish" at bounding box center [287, 151] width 29 height 14
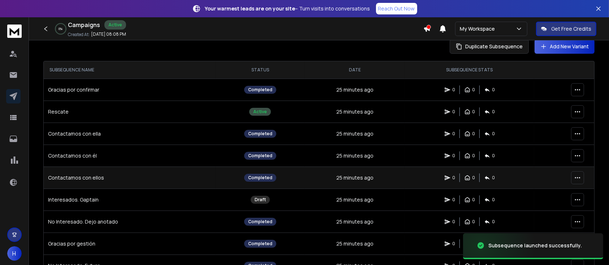
scroll to position [69, 0]
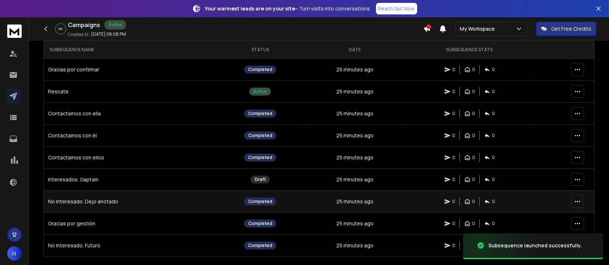
click at [158, 200] on td "No Interesado. Dejo anotado" at bounding box center [130, 202] width 172 height 22
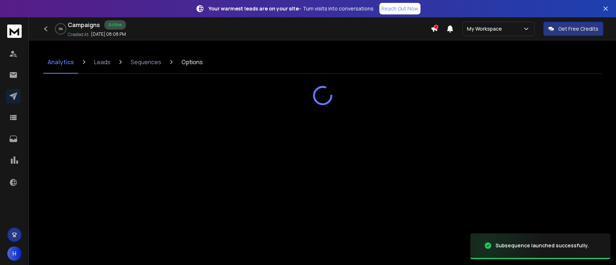
click at [194, 63] on p "Options" at bounding box center [192, 62] width 21 height 9
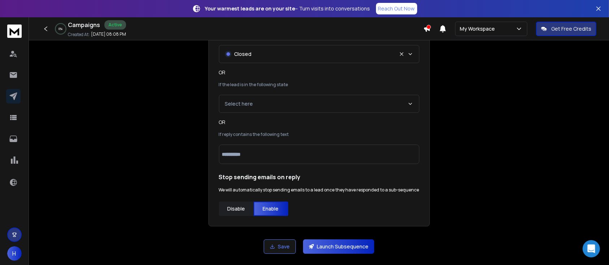
scroll to position [125, 0]
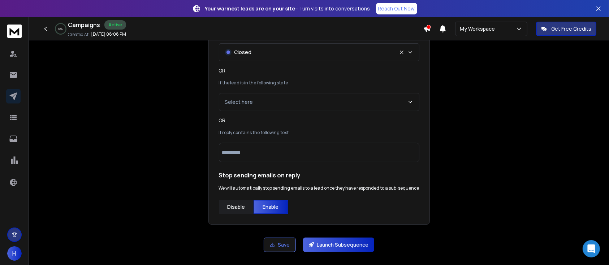
click at [343, 253] on div "**********" at bounding box center [318, 109] width 551 height 292
click at [339, 248] on button "Launch Subsequence" at bounding box center [338, 245] width 71 height 14
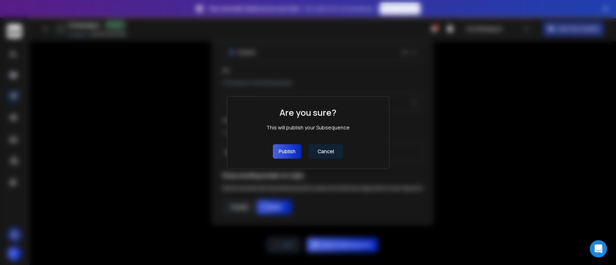
click at [288, 148] on button "Publish" at bounding box center [287, 151] width 29 height 14
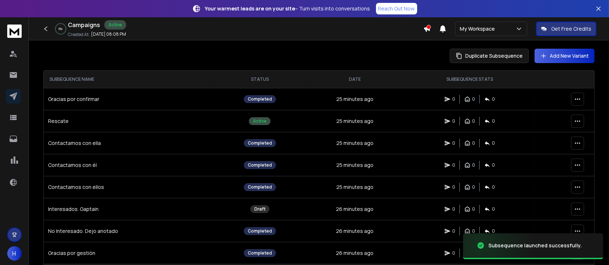
scroll to position [69, 0]
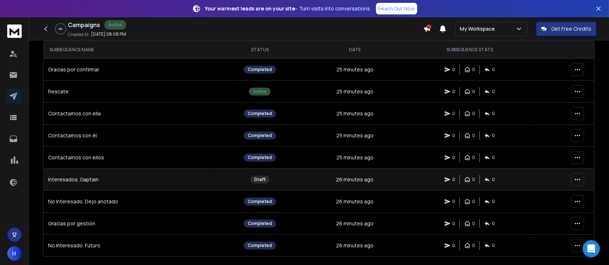
click at [188, 181] on td "Interesados. Gaptain" at bounding box center [129, 180] width 171 height 22
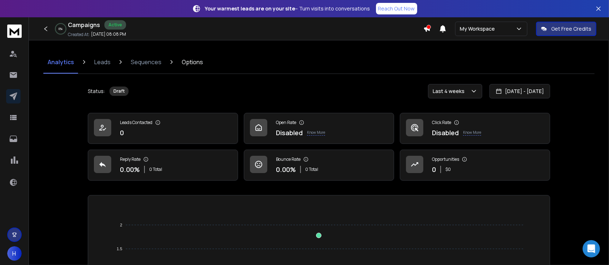
click at [194, 66] on p "Options" at bounding box center [192, 62] width 21 height 9
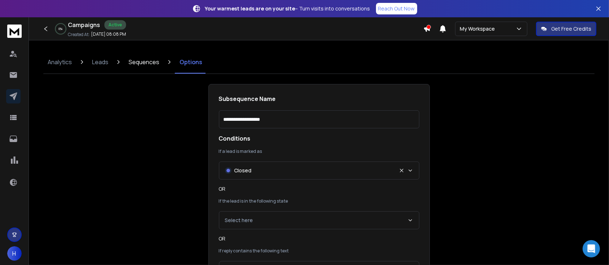
click at [136, 71] on link "Sequences" at bounding box center [143, 62] width 39 height 23
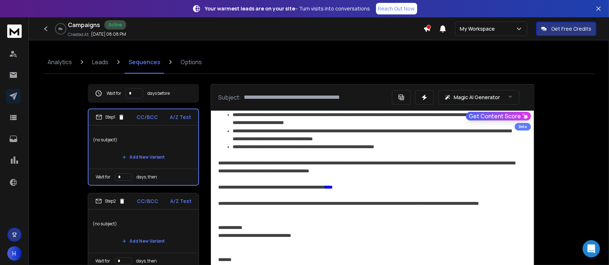
scroll to position [98, 0]
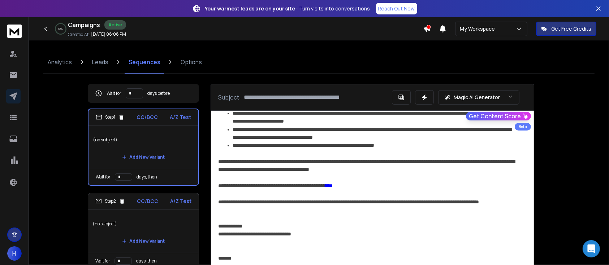
click at [137, 222] on p "(no subject)" at bounding box center [143, 224] width 102 height 20
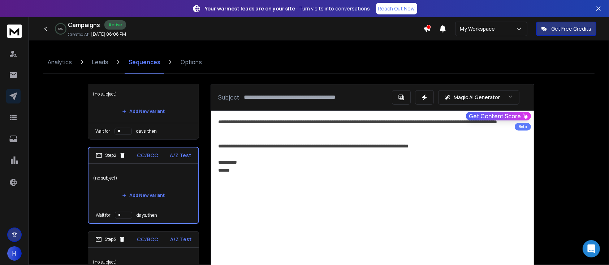
scroll to position [66, 0]
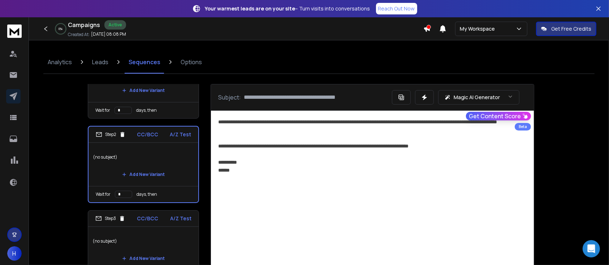
click at [148, 245] on p "(no subject)" at bounding box center [143, 241] width 102 height 20
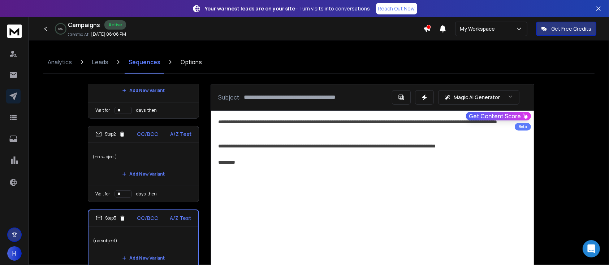
click at [195, 64] on p "Options" at bounding box center [191, 62] width 21 height 9
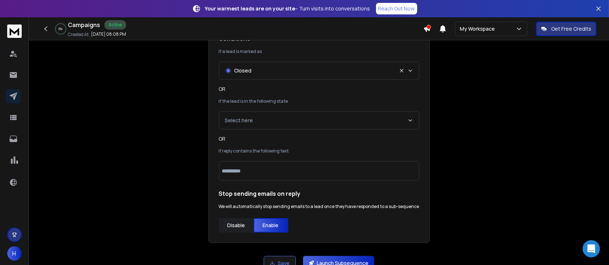
scroll to position [125, 0]
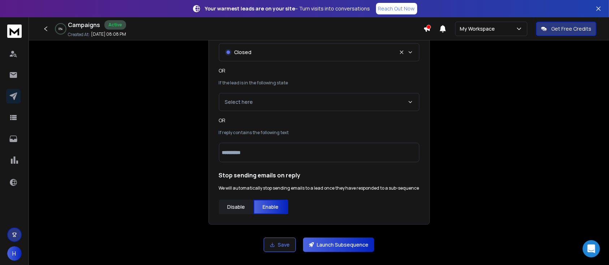
click at [348, 248] on button "Launch Subsequence" at bounding box center [338, 245] width 71 height 14
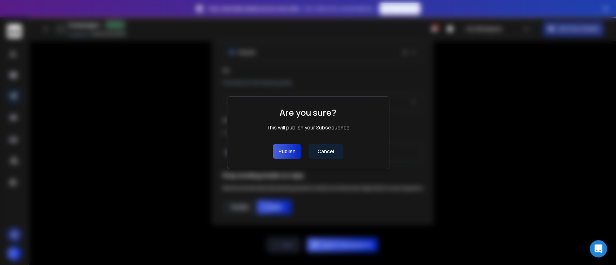
click at [292, 152] on button "Publish" at bounding box center [287, 151] width 29 height 14
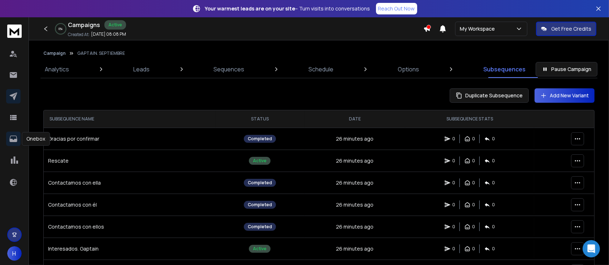
click at [16, 146] on link at bounding box center [13, 139] width 14 height 14
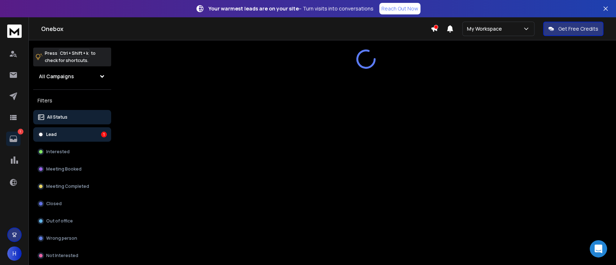
click at [87, 138] on button "Lead 1" at bounding box center [72, 134] width 78 height 14
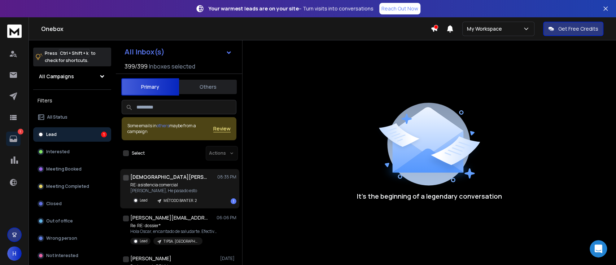
click at [155, 179] on h1 "[DEMOGRAPHIC_DATA][PERSON_NAME]" at bounding box center [169, 177] width 79 height 7
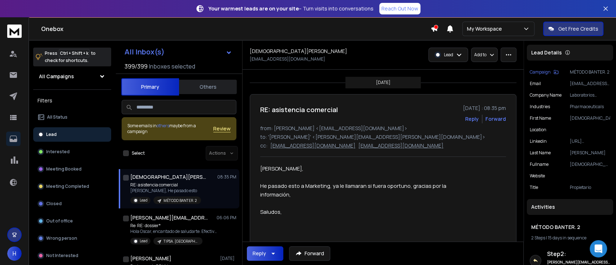
click at [323, 146] on div "[EMAIL_ADDRESS][DOMAIN_NAME] [EMAIL_ADDRESS][DOMAIN_NAME]" at bounding box center [356, 145] width 173 height 7
click at [444, 57] on p "Lead" at bounding box center [448, 55] width 9 height 6
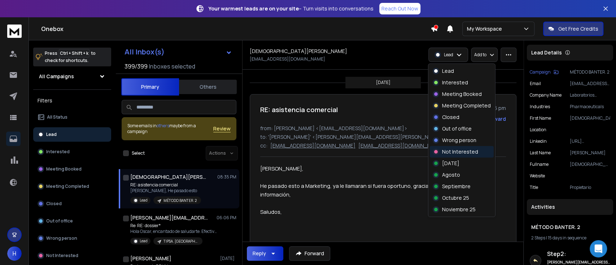
click at [448, 153] on p "Not Interested" at bounding box center [460, 151] width 36 height 7
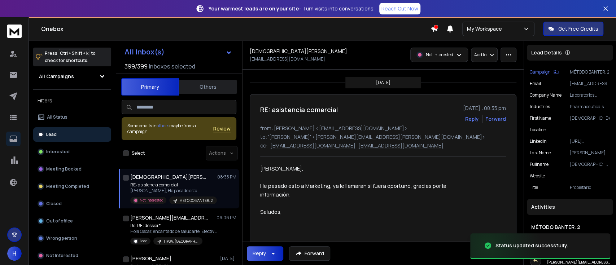
click at [482, 53] on p "Add to" at bounding box center [480, 55] width 12 height 6
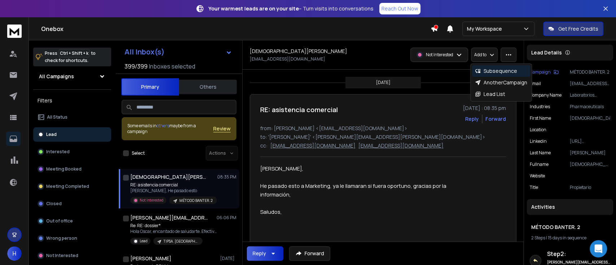
click at [488, 69] on div "Subsequence" at bounding box center [496, 71] width 42 height 7
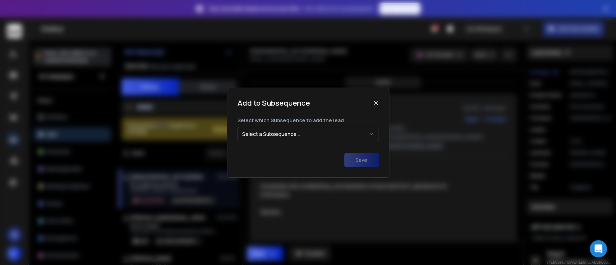
click at [316, 136] on button "Select a Subsequence..." at bounding box center [309, 134] width 142 height 14
click at [356, 161] on button "Save" at bounding box center [361, 160] width 35 height 14
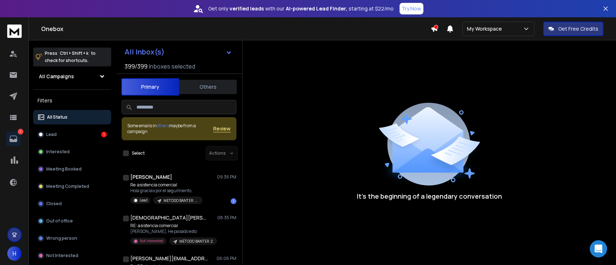
drag, startPoint x: 165, startPoint y: 192, endPoint x: 373, endPoint y: 196, distance: 207.3
click at [165, 192] on p "Hola gracias por el seguimiento," at bounding box center [166, 191] width 72 height 6
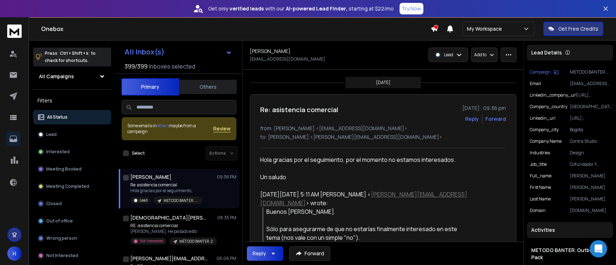
click at [439, 56] on div at bounding box center [438, 55] width 6 height 6
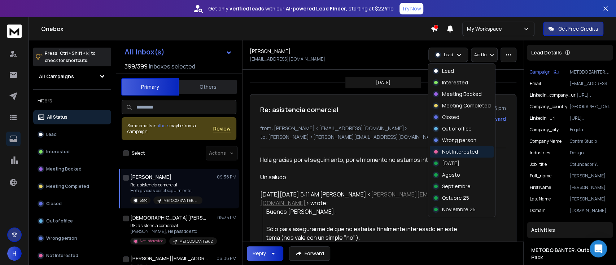
click at [457, 155] on p "Not Interested" at bounding box center [460, 151] width 36 height 7
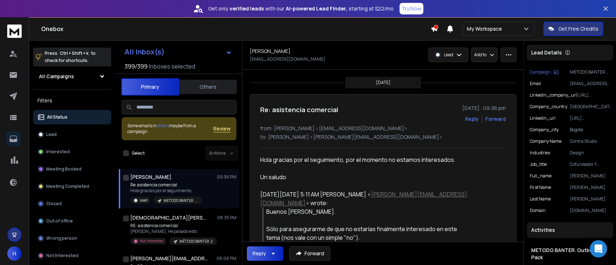
click at [485, 54] on p "Add to" at bounding box center [480, 55] width 12 height 6
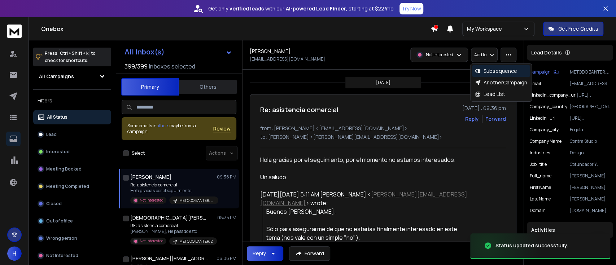
click at [489, 71] on div "Subsequence" at bounding box center [496, 71] width 42 height 7
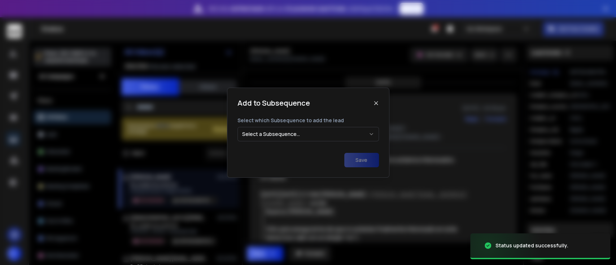
click at [301, 137] on button "Select a Subsequence..." at bounding box center [309, 134] width 142 height 14
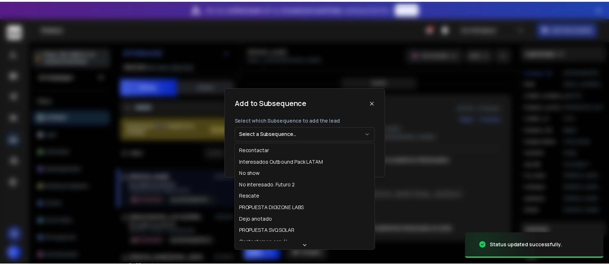
scroll to position [77, 0]
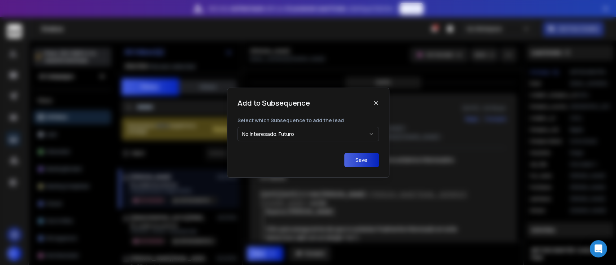
click at [359, 164] on button "Save" at bounding box center [361, 160] width 35 height 14
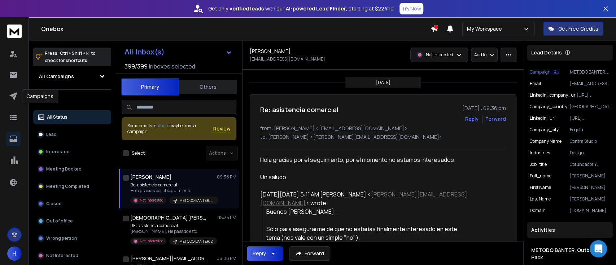
drag, startPoint x: 18, startPoint y: 98, endPoint x: 47, endPoint y: 94, distance: 29.2
click at [18, 97] on link at bounding box center [13, 96] width 14 height 14
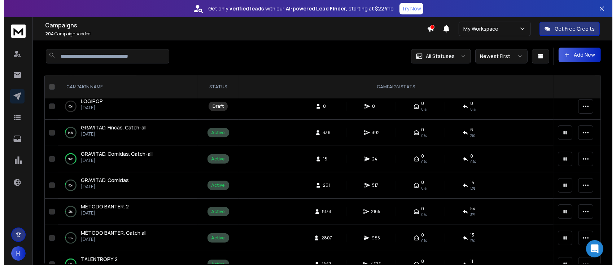
scroll to position [289, 0]
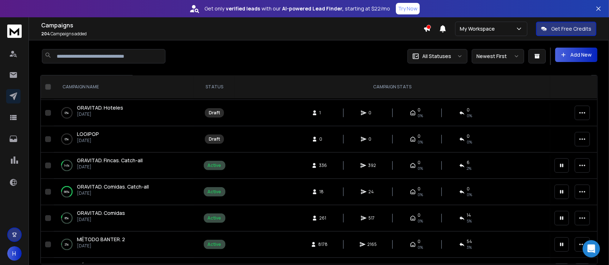
click at [107, 243] on p "[DATE]" at bounding box center [101, 246] width 48 height 6
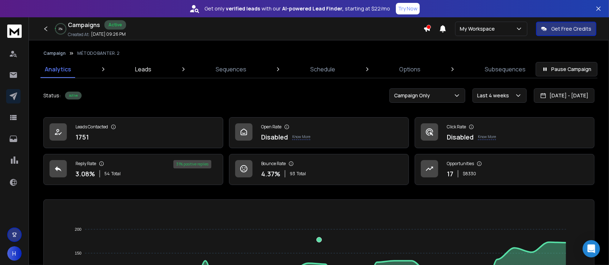
click at [145, 77] on link "Leads" at bounding box center [143, 69] width 25 height 17
